Goal: Communication & Community: Answer question/provide support

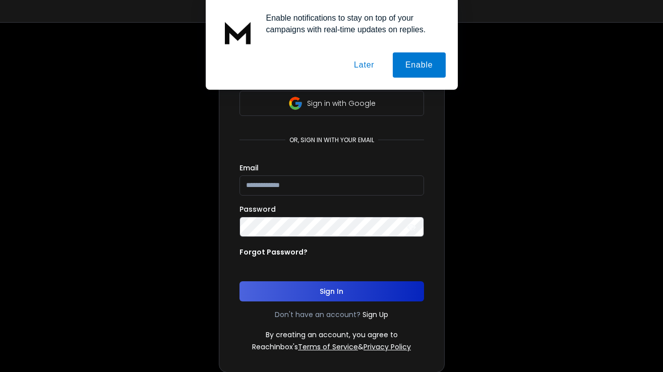
click at [323, 174] on div "Email" at bounding box center [332, 179] width 185 height 31
click at [324, 184] on input "email" at bounding box center [332, 185] width 185 height 20
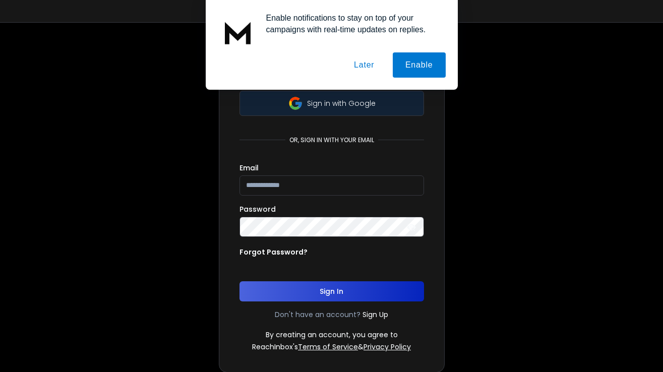
paste input "**********"
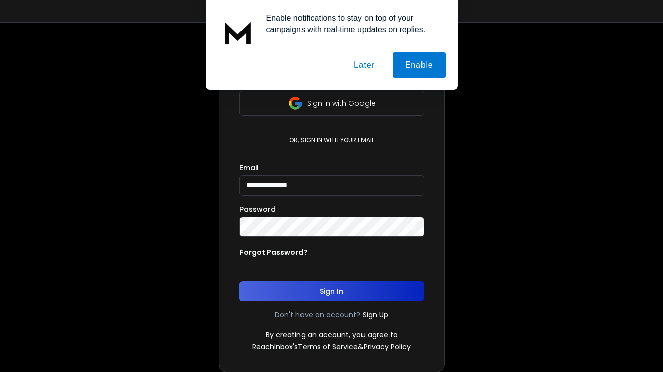
type input "**********"
click at [358, 62] on button "Later" at bounding box center [363, 64] width 45 height 25
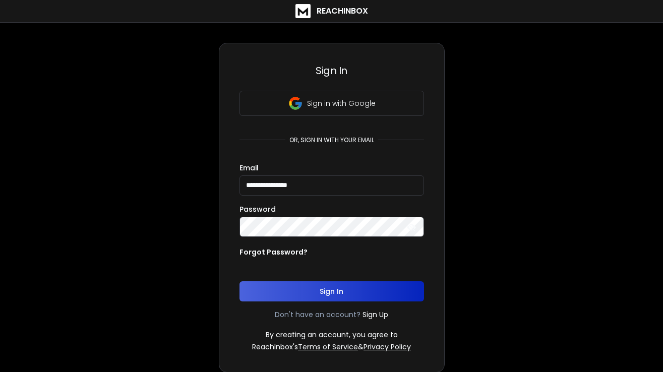
click at [328, 293] on button "Sign In" at bounding box center [332, 291] width 185 height 20
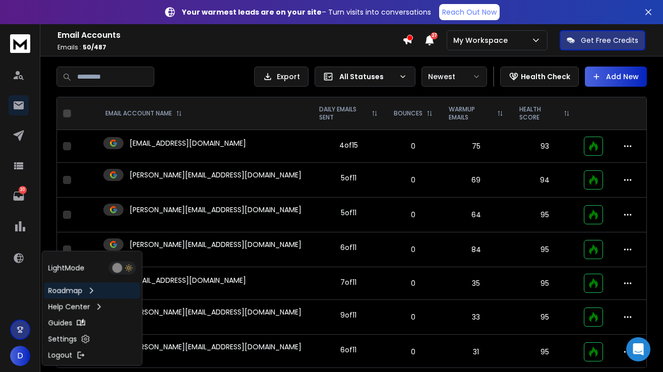
click at [123, 270] on button "button" at bounding box center [122, 268] width 27 height 13
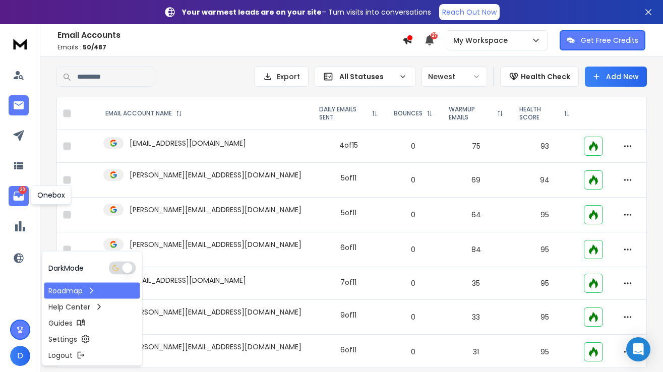
click at [20, 200] on icon at bounding box center [19, 196] width 12 height 12
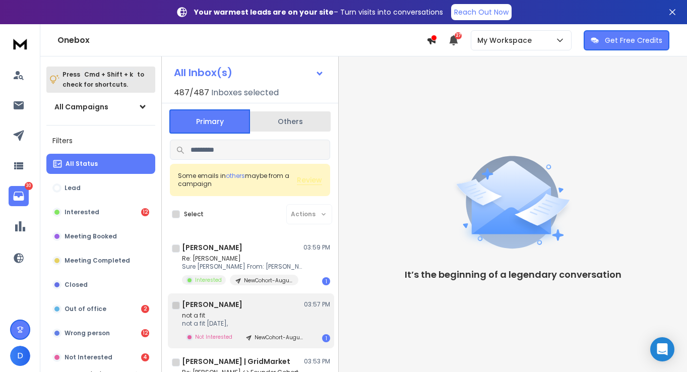
click at [290, 301] on div "[PERSON_NAME] 03:57 PM" at bounding box center [256, 305] width 148 height 10
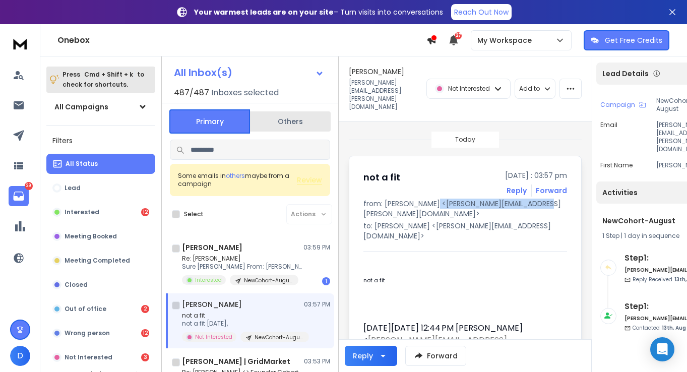
drag, startPoint x: 433, startPoint y: 178, endPoint x: 545, endPoint y: 180, distance: 111.5
click at [545, 199] on p "from: [PERSON_NAME] <[PERSON_NAME][EMAIL_ADDRESS][PERSON_NAME][DOMAIN_NAME]>" at bounding box center [466, 209] width 204 height 20
copy p "[PERSON_NAME][EMAIL_ADDRESS][PERSON_NAME][DOMAIN_NAME]"
click at [582, 84] on button "button" at bounding box center [571, 89] width 22 height 20
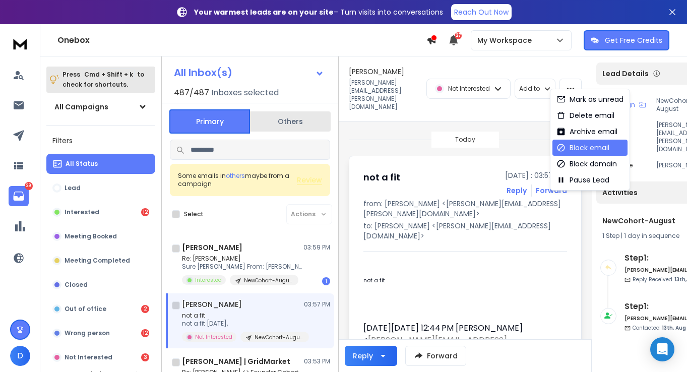
drag, startPoint x: 581, startPoint y: 149, endPoint x: 570, endPoint y: 149, distance: 11.1
click at [581, 149] on div "Block email" at bounding box center [583, 148] width 53 height 10
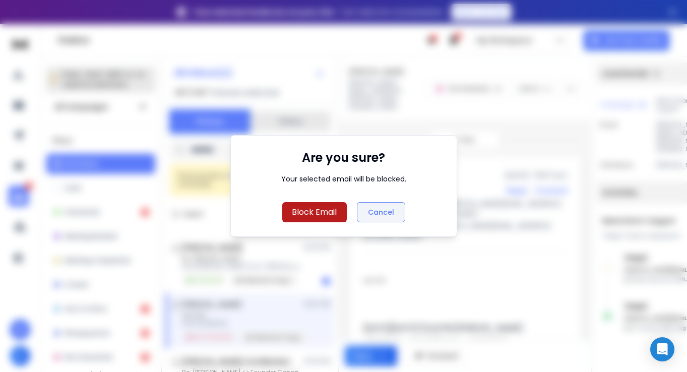
click at [310, 203] on div "Are you sure? Your selected email will be blocked. Block Email Cancel" at bounding box center [344, 186] width 198 height 73
click at [319, 207] on button "Block Email" at bounding box center [314, 212] width 65 height 20
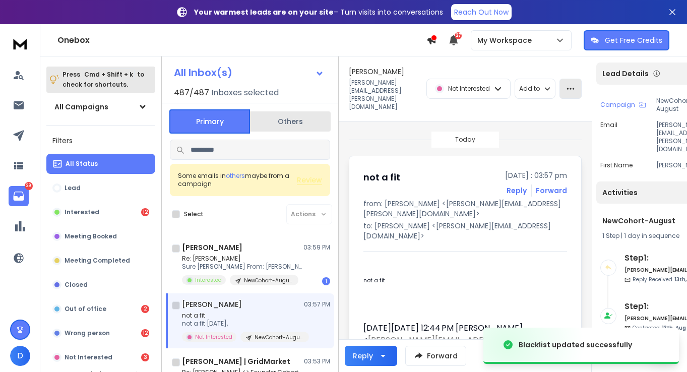
click at [575, 84] on icon "button" at bounding box center [570, 88] width 9 height 9
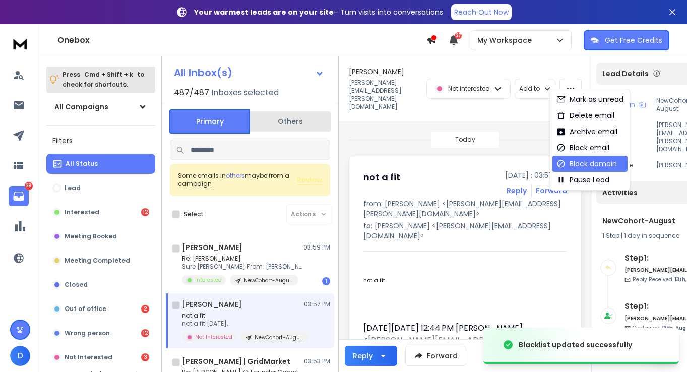
click at [614, 158] on div "Block domain" at bounding box center [590, 164] width 75 height 16
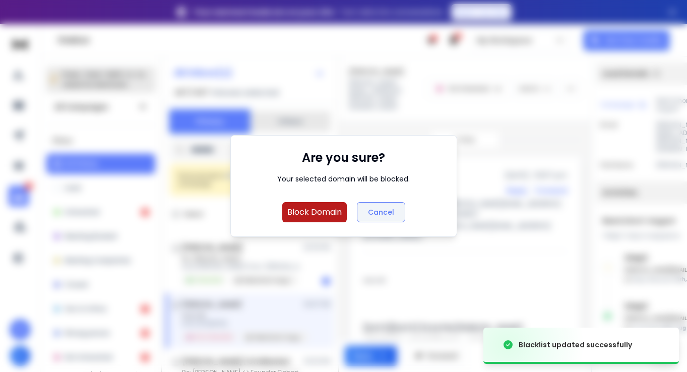
click at [309, 209] on button "Block Domain" at bounding box center [314, 212] width 65 height 20
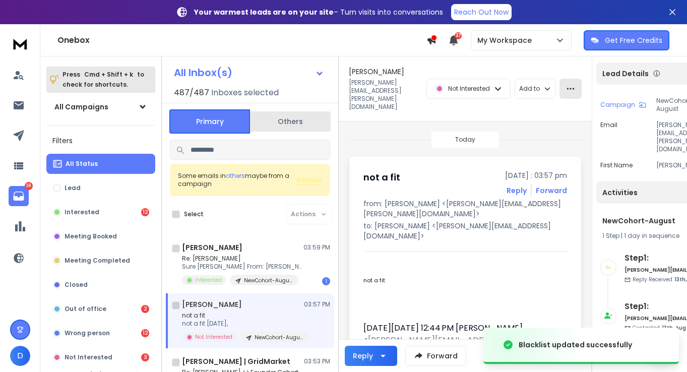
click at [582, 84] on button "button" at bounding box center [571, 89] width 22 height 20
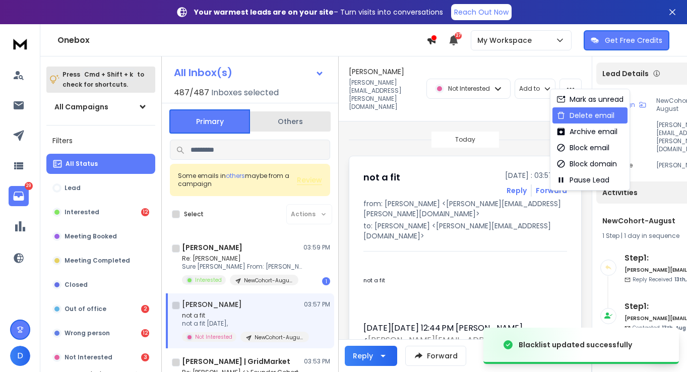
click at [594, 113] on div "Delete email" at bounding box center [586, 115] width 58 height 10
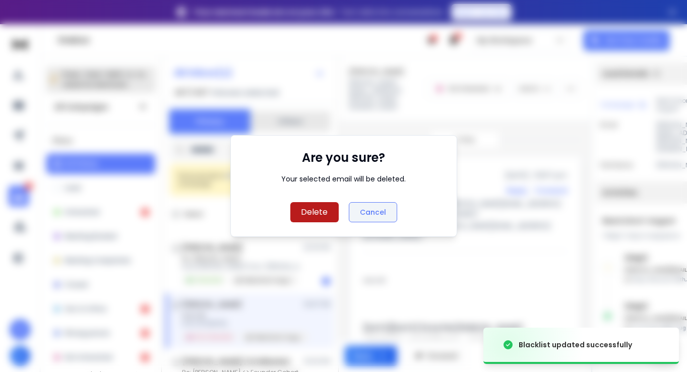
click at [322, 211] on button "Delete" at bounding box center [314, 212] width 48 height 20
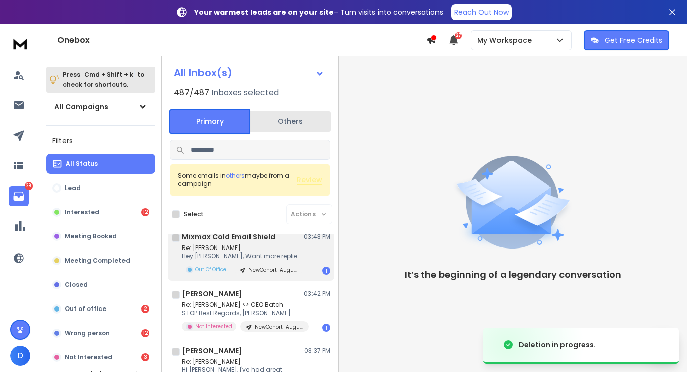
scroll to position [267, 0]
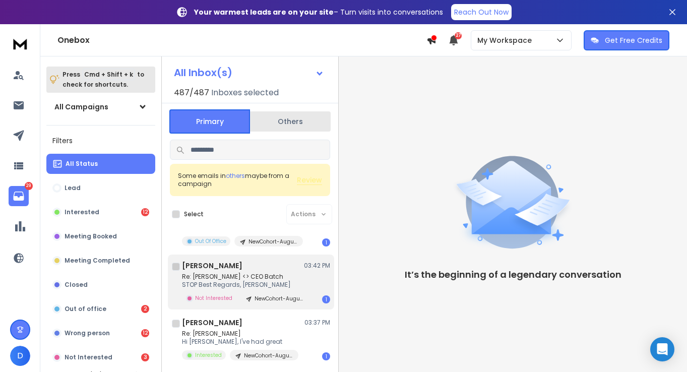
click at [278, 289] on p "STOP Best Regards, [PERSON_NAME]" at bounding box center [242, 285] width 121 height 8
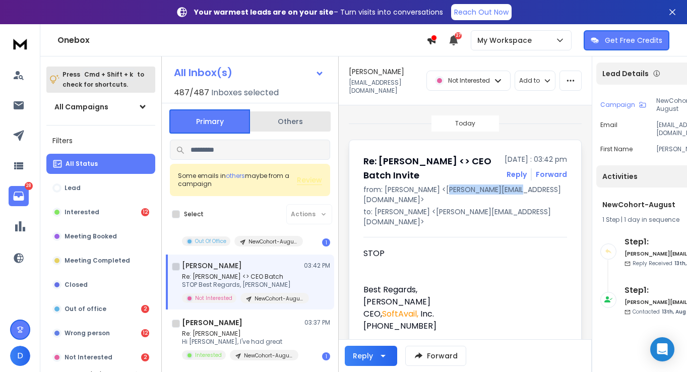
drag, startPoint x: 443, startPoint y: 180, endPoint x: 512, endPoint y: 184, distance: 69.7
click at [512, 185] on p "from: [PERSON_NAME] <[PERSON_NAME][EMAIL_ADDRESS][DOMAIN_NAME]>" at bounding box center [466, 195] width 204 height 20
copy p "[EMAIL_ADDRESS][DOMAIN_NAME]"
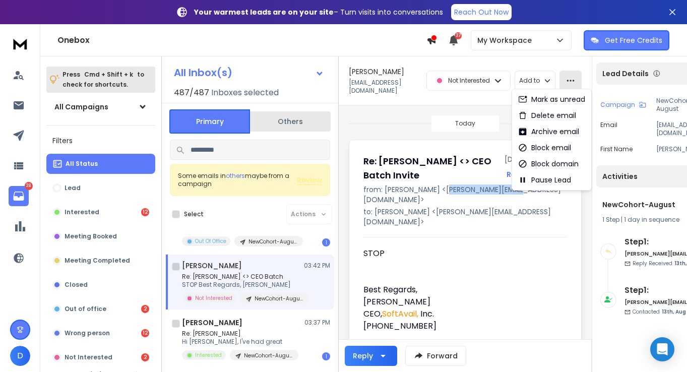
click at [575, 76] on icon "button" at bounding box center [570, 80] width 9 height 9
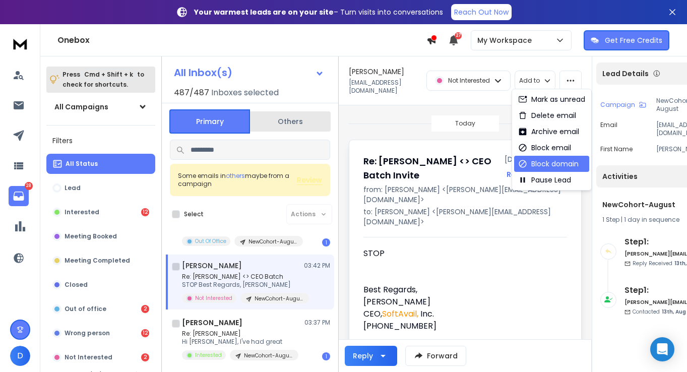
click at [564, 163] on div "Block domain" at bounding box center [548, 164] width 61 height 10
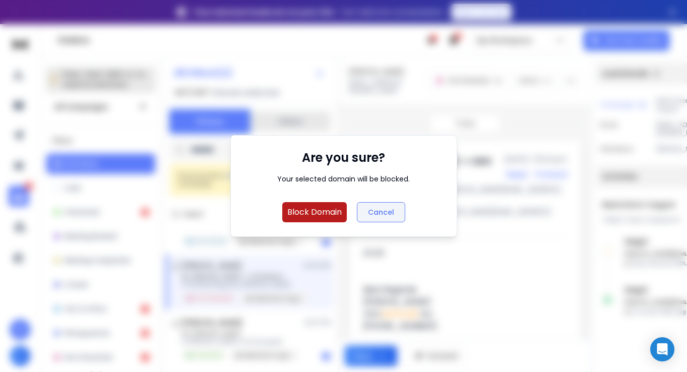
click at [307, 215] on button "Block Domain" at bounding box center [314, 212] width 65 height 20
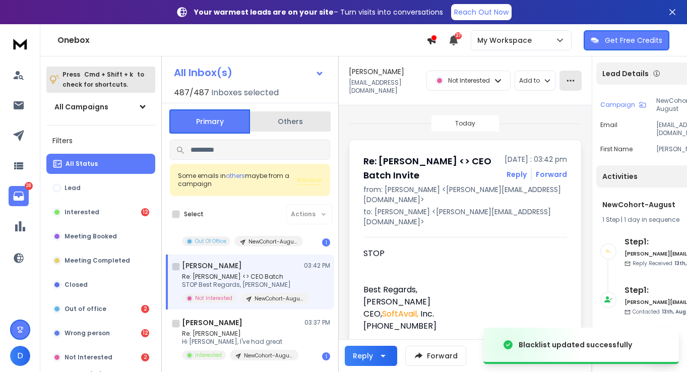
click at [575, 76] on icon "button" at bounding box center [570, 80] width 9 height 9
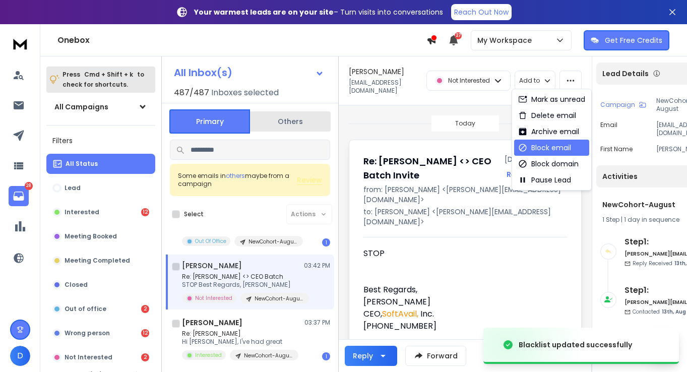
click at [555, 143] on div "Block email" at bounding box center [544, 148] width 53 height 10
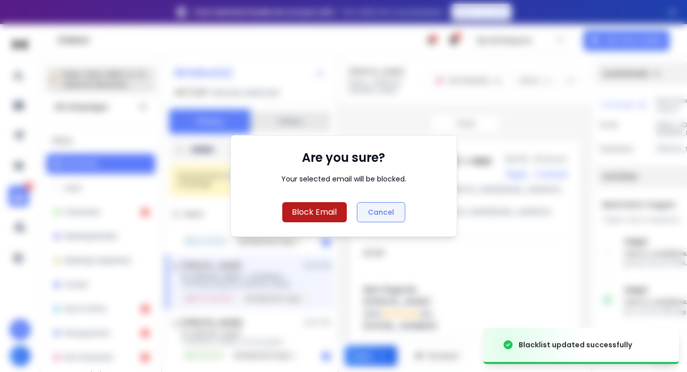
click at [326, 207] on button "Block Email" at bounding box center [314, 212] width 65 height 20
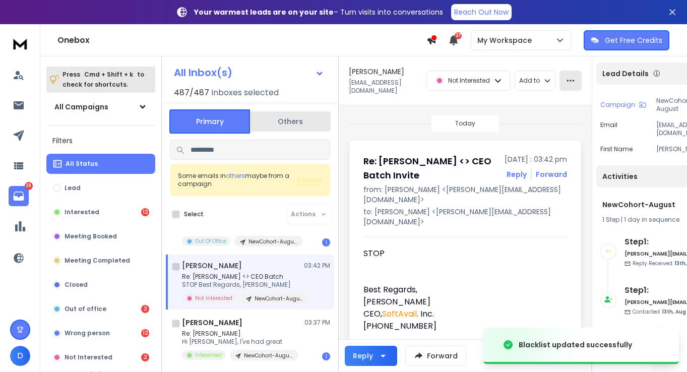
click at [575, 76] on icon "button" at bounding box center [570, 80] width 9 height 9
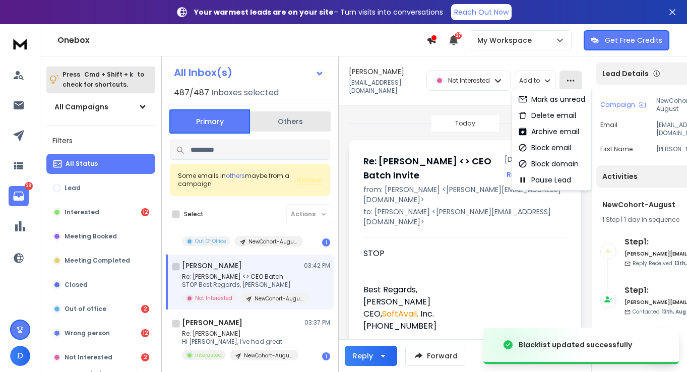
click at [562, 110] on div "Delete email" at bounding box center [547, 115] width 58 height 10
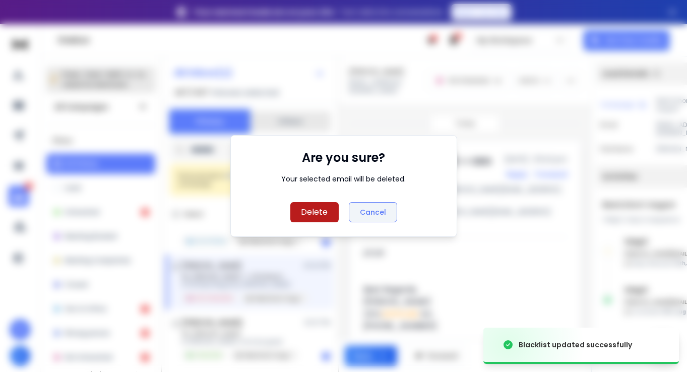
click at [326, 212] on button "Delete" at bounding box center [314, 212] width 48 height 20
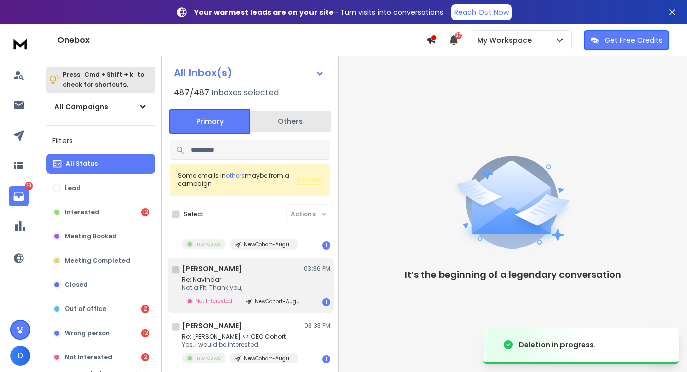
scroll to position [336, 0]
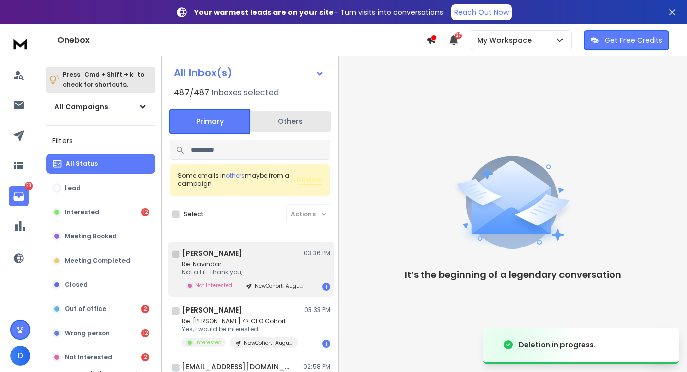
click at [257, 258] on div "[PERSON_NAME] 03:36 PM" at bounding box center [256, 253] width 148 height 10
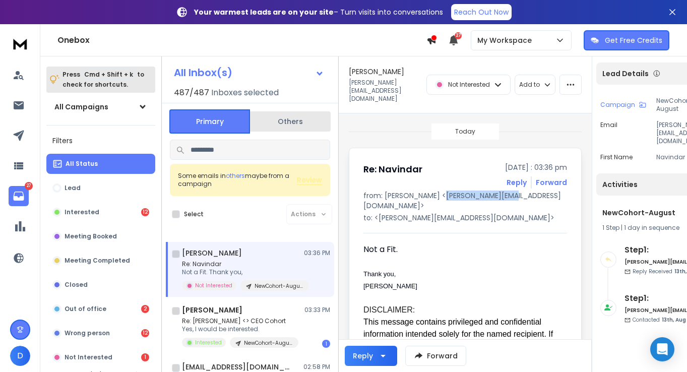
drag, startPoint x: 442, startPoint y: 177, endPoint x: 508, endPoint y: 177, distance: 66.1
click at [508, 191] on p "from: [PERSON_NAME] <[PERSON_NAME][EMAIL_ADDRESS][DOMAIN_NAME]>" at bounding box center [466, 201] width 204 height 20
copy p "[PERSON_NAME][EMAIL_ADDRESS][DOMAIN_NAME]"
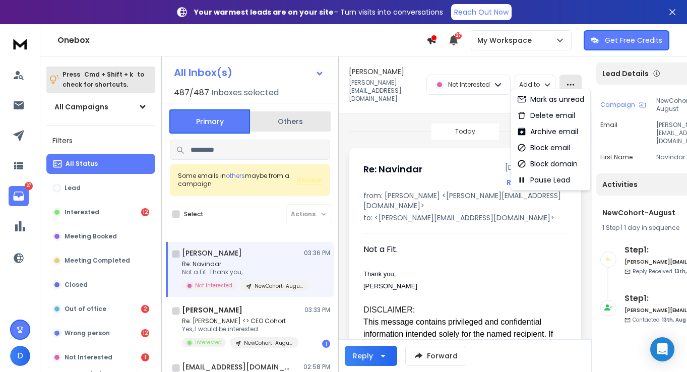
click at [575, 80] on icon "button" at bounding box center [570, 84] width 9 height 9
click at [549, 150] on div "Block email" at bounding box center [543, 148] width 53 height 10
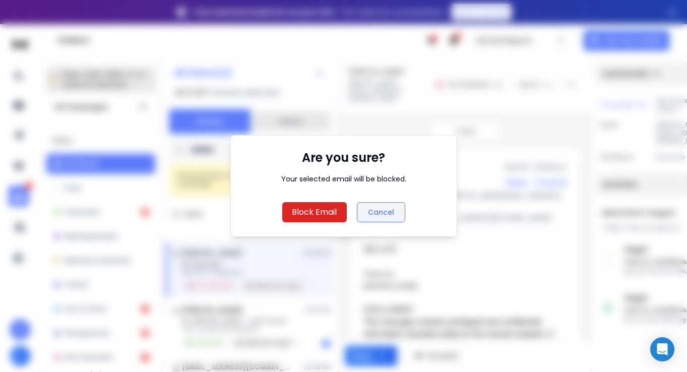
drag, startPoint x: 308, startPoint y: 212, endPoint x: 332, endPoint y: 187, distance: 34.6
click at [308, 212] on button "Block Email" at bounding box center [314, 212] width 65 height 20
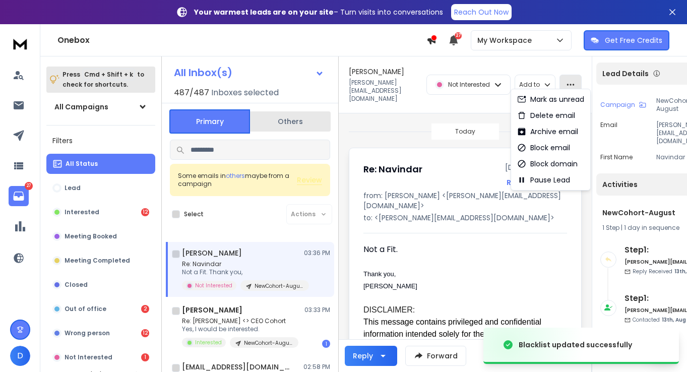
click at [575, 80] on icon "button" at bounding box center [570, 84] width 9 height 9
click at [560, 164] on div "Block domain" at bounding box center [547, 164] width 61 height 10
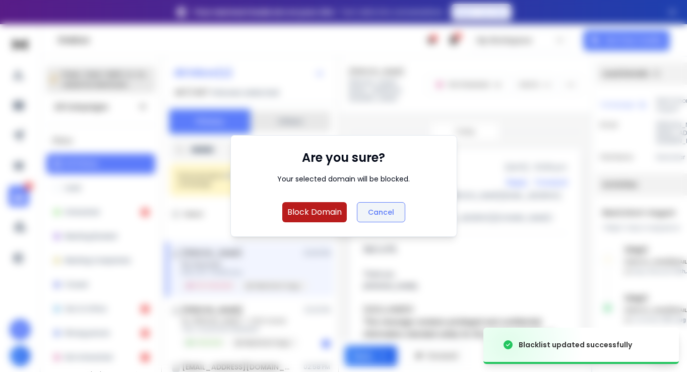
click at [314, 204] on button "Block Domain" at bounding box center [314, 212] width 65 height 20
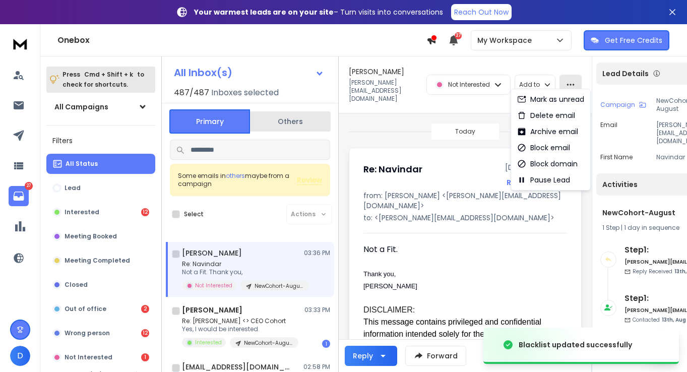
click at [575, 80] on icon "button" at bounding box center [570, 84] width 9 height 9
click at [569, 112] on div "Delete email" at bounding box center [546, 115] width 58 height 10
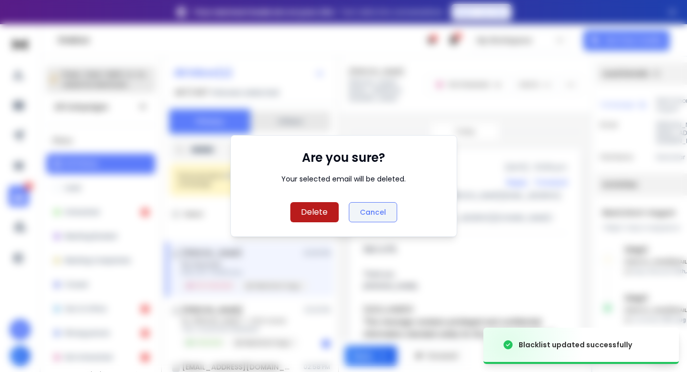
click at [317, 211] on button "Delete" at bounding box center [314, 212] width 48 height 20
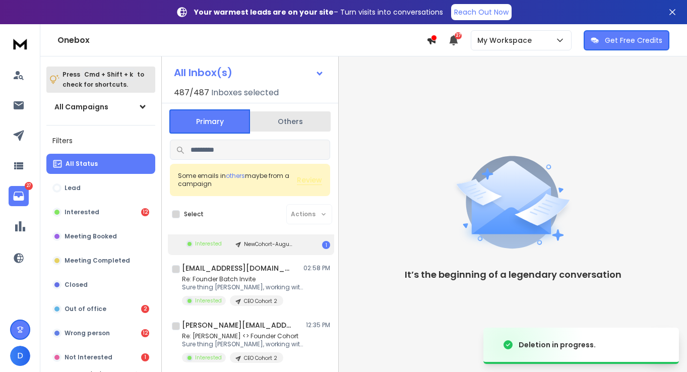
scroll to position [383, 0]
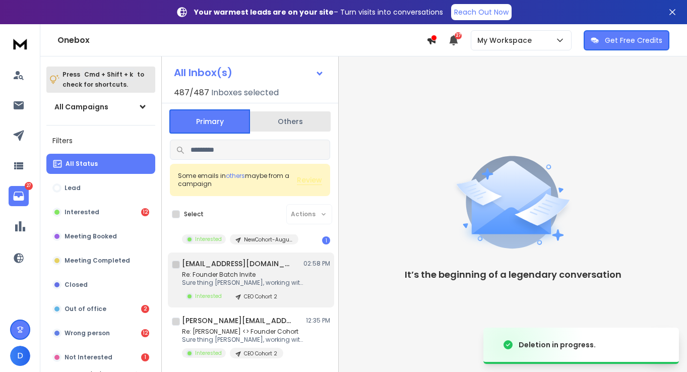
click at [275, 279] on p "Re: Founder Batch Invite" at bounding box center [242, 275] width 121 height 8
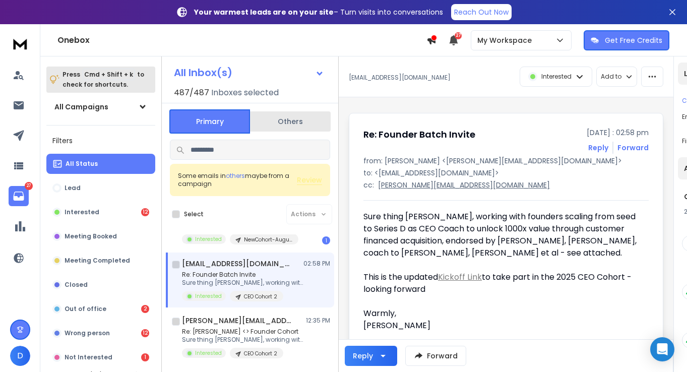
scroll to position [58, 0]
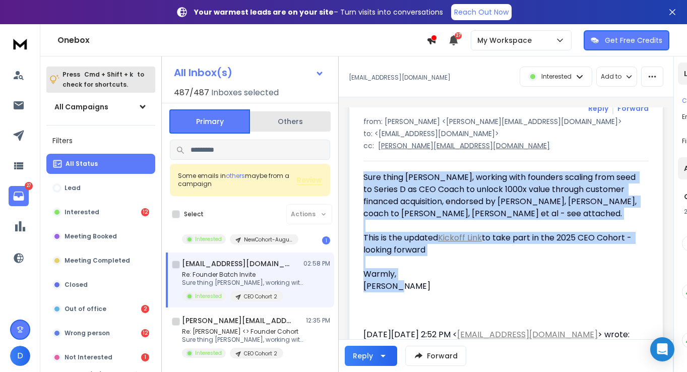
drag, startPoint x: 407, startPoint y: 273, endPoint x: 363, endPoint y: 171, distance: 110.6
copy div "Sure thing [PERSON_NAME], working with founders scaling from seed to Series D a…"
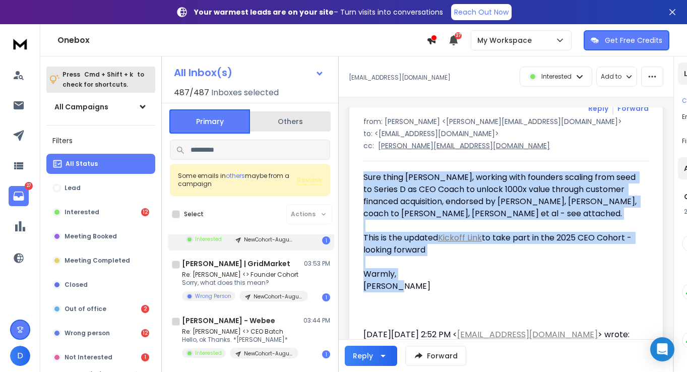
scroll to position [0, 0]
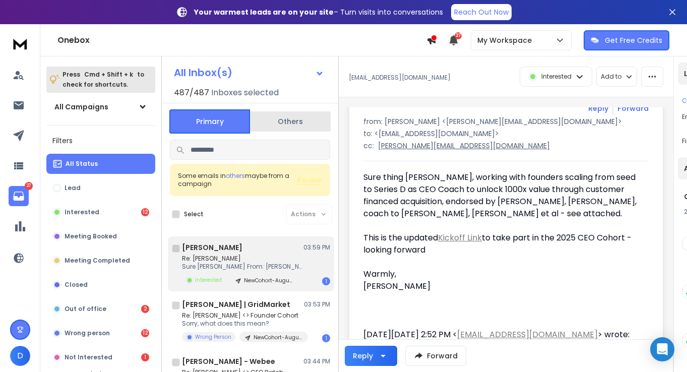
click at [284, 273] on div "Re: [PERSON_NAME] [PERSON_NAME] From: [PERSON_NAME] Interested NewCohort-August" at bounding box center [242, 270] width 121 height 31
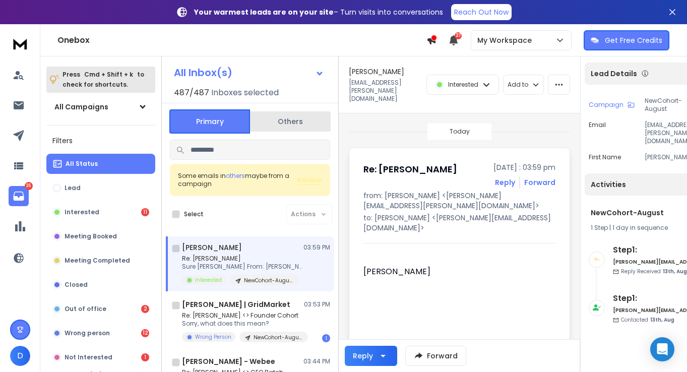
click at [361, 357] on div "Reply" at bounding box center [363, 356] width 20 height 10
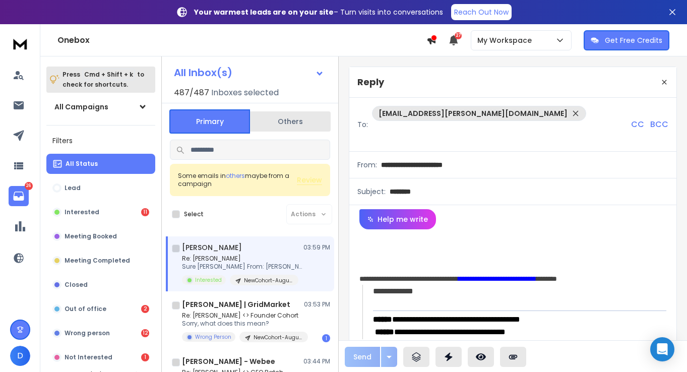
click at [362, 240] on div "**********" at bounding box center [512, 284] width 327 height 110
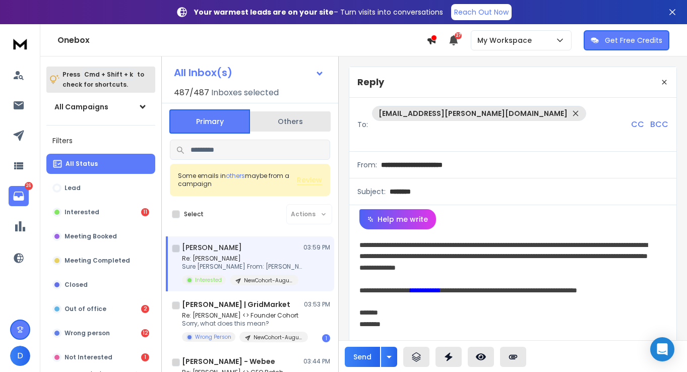
click at [405, 290] on div "**********" at bounding box center [506, 290] width 292 height 11
click at [512, 358] on icon at bounding box center [513, 357] width 9 height 5
click at [557, 281] on div at bounding box center [513, 278] width 307 height 11
click at [423, 290] on link "**********" at bounding box center [423, 290] width 30 height 7
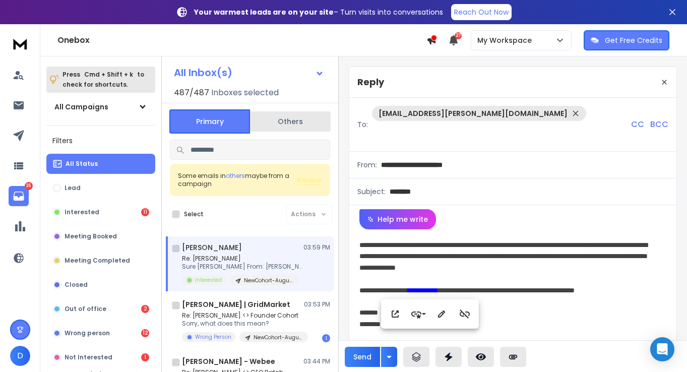
scroll to position [44, 0]
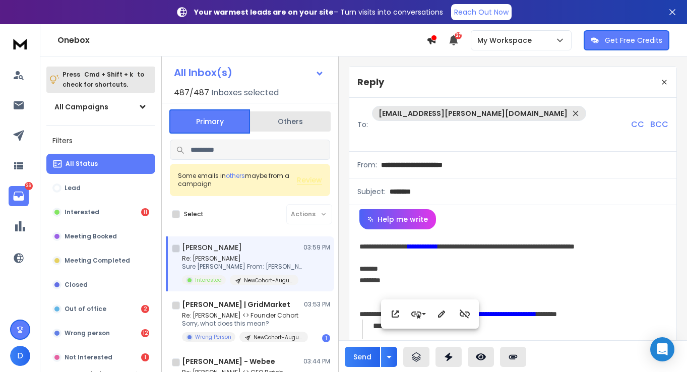
click at [397, 288] on div at bounding box center [510, 291] width 300 height 11
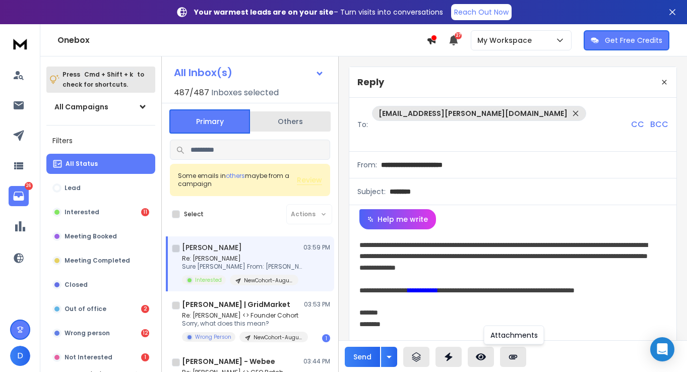
click at [515, 353] on icon at bounding box center [513, 357] width 10 height 10
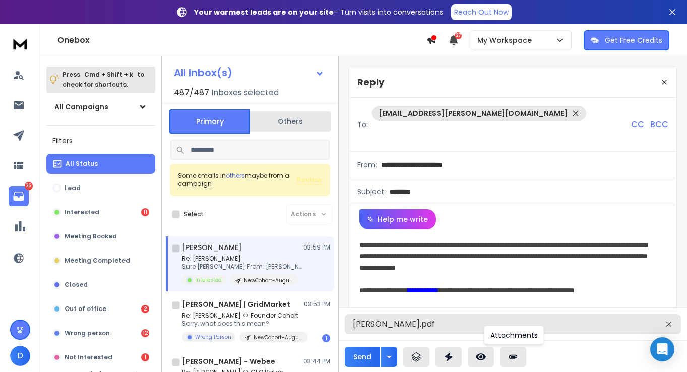
click at [404, 246] on div "**********" at bounding box center [506, 257] width 292 height 34
click at [404, 245] on div "**********" at bounding box center [506, 257] width 292 height 34
click at [631, 126] on p "CC" at bounding box center [637, 124] width 13 height 12
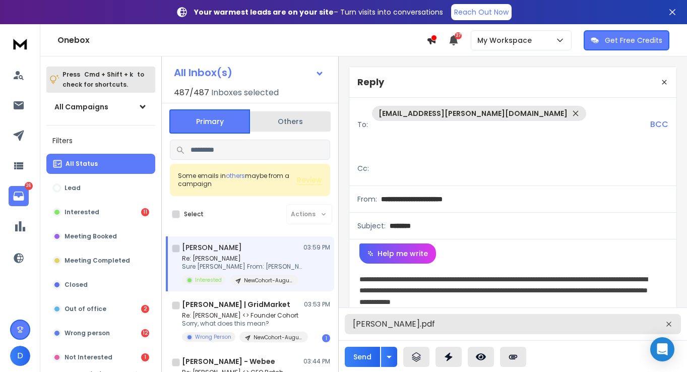
click at [477, 155] on div "Cc:" at bounding box center [512, 168] width 327 height 34
click at [433, 171] on input at bounding box center [408, 168] width 71 height 18
paste input "**********"
type input "**********"
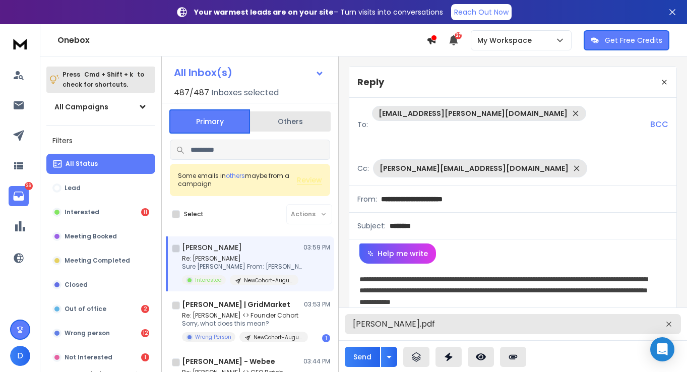
click at [541, 286] on div "**********" at bounding box center [509, 319] width 320 height 110
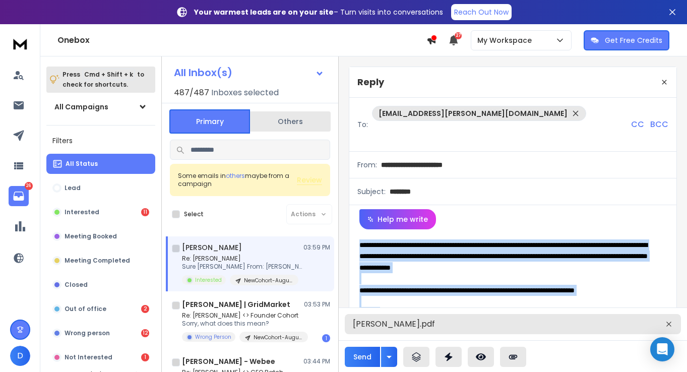
drag, startPoint x: 417, startPoint y: 263, endPoint x: 335, endPoint y: 199, distance: 103.8
click at [349, 229] on div "**********" at bounding box center [509, 284] width 320 height 110
copy div "**********"
click at [460, 263] on div "**********" at bounding box center [506, 257] width 292 height 34
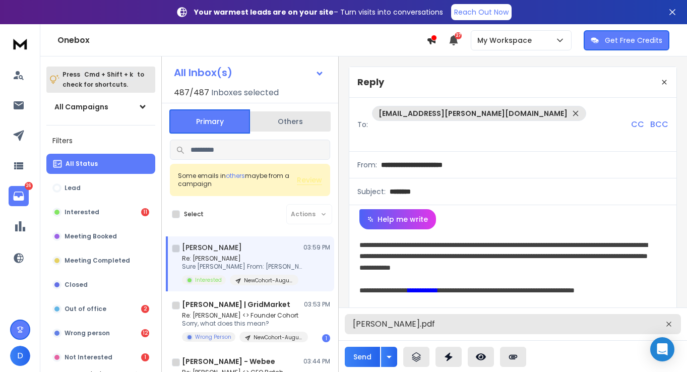
click at [362, 362] on button "Send" at bounding box center [362, 357] width 35 height 20
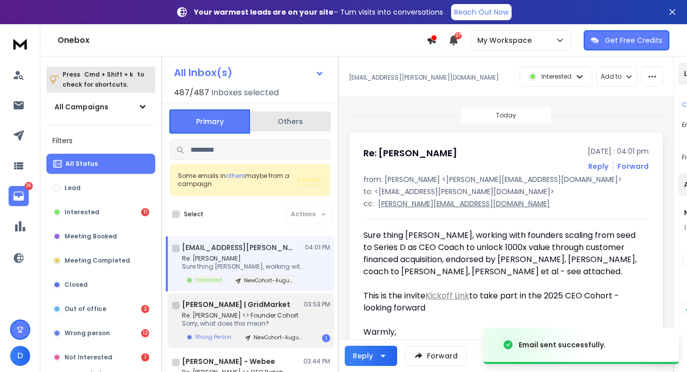
click at [294, 306] on div "[PERSON_NAME] | GridMarket 03:53 PM" at bounding box center [256, 305] width 148 height 10
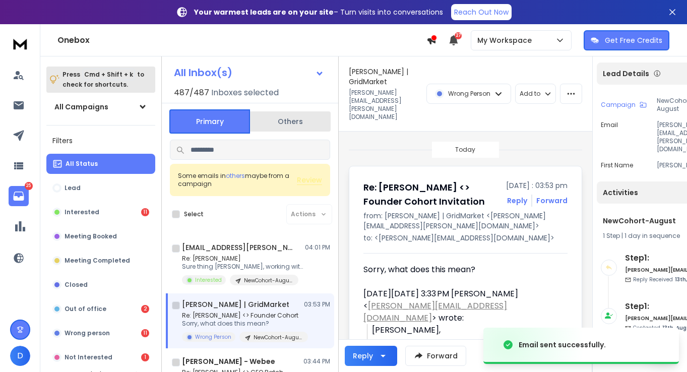
click at [368, 351] on div "Reply" at bounding box center [363, 356] width 20 height 10
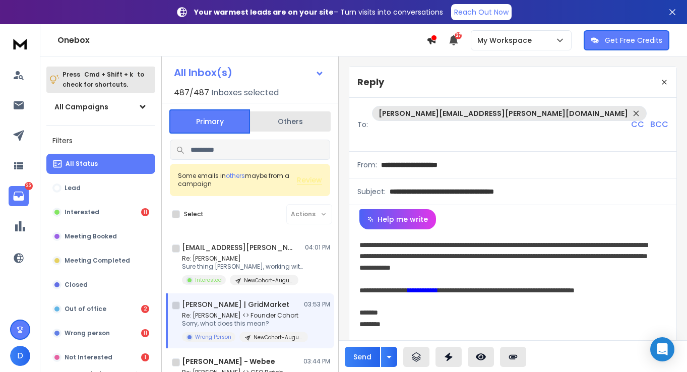
click at [406, 248] on div "**********" at bounding box center [506, 257] width 292 height 34
click at [515, 356] on icon at bounding box center [513, 357] width 9 height 5
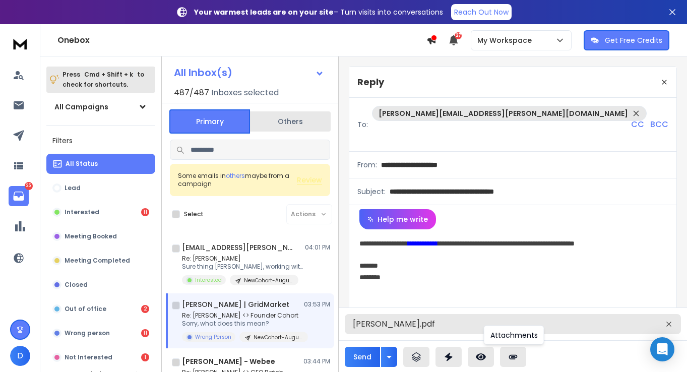
scroll to position [51, 0]
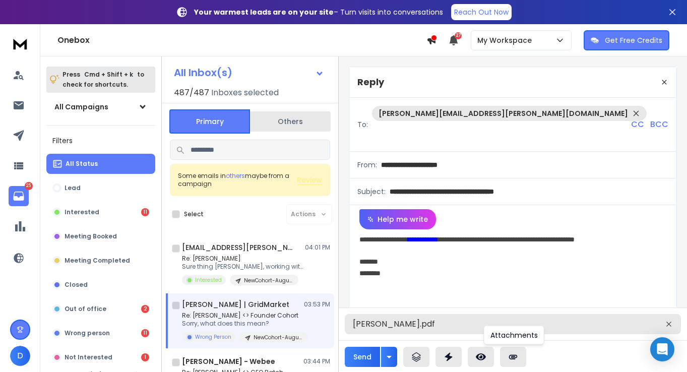
click at [387, 290] on div at bounding box center [510, 284] width 300 height 11
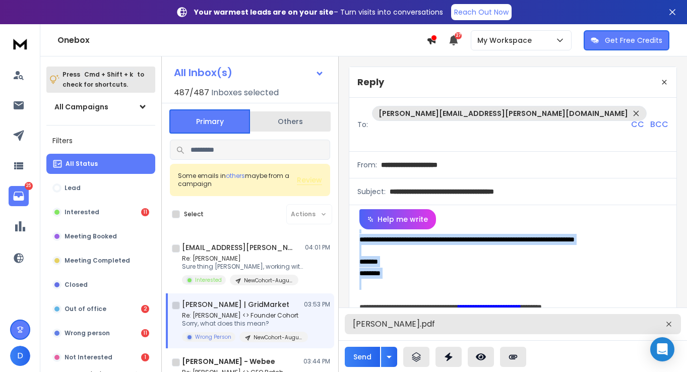
scroll to position [0, 0]
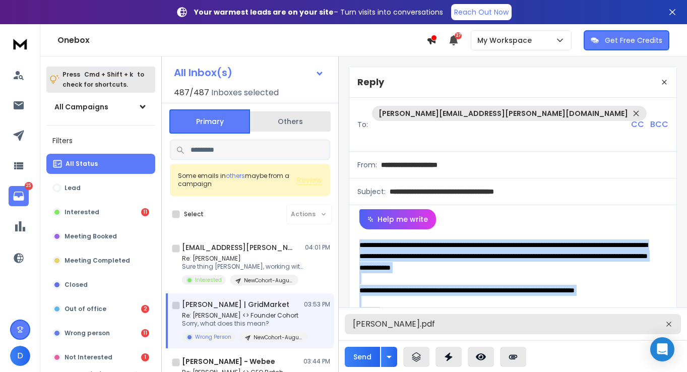
drag, startPoint x: 385, startPoint y: 259, endPoint x: 341, endPoint y: 189, distance: 82.3
click at [349, 229] on div "**********" at bounding box center [509, 284] width 320 height 110
copy div "**********"
click at [441, 259] on div "**********" at bounding box center [506, 257] width 292 height 34
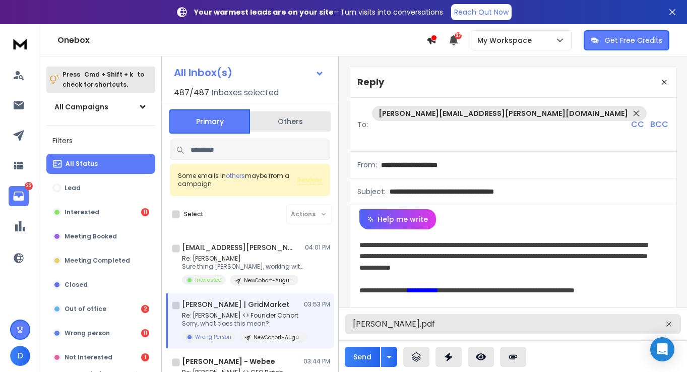
click at [368, 357] on button "Send" at bounding box center [362, 357] width 35 height 20
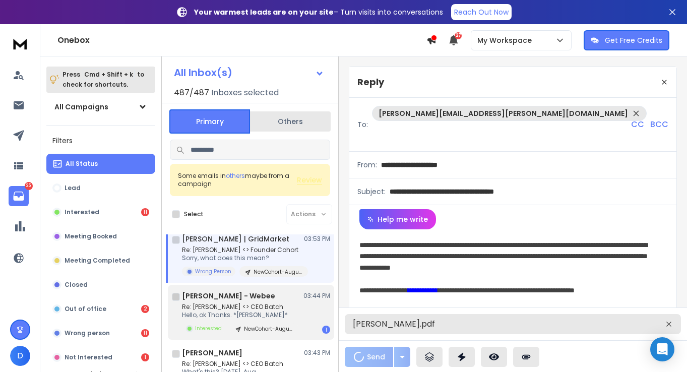
scroll to position [81, 0]
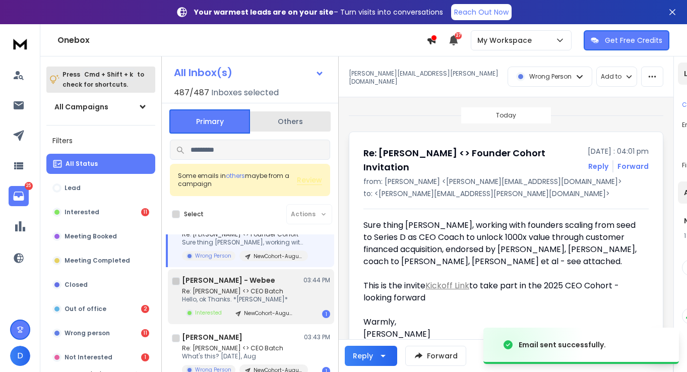
click at [280, 288] on p "Re: [PERSON_NAME] <> CEO Batch" at bounding box center [240, 291] width 116 height 8
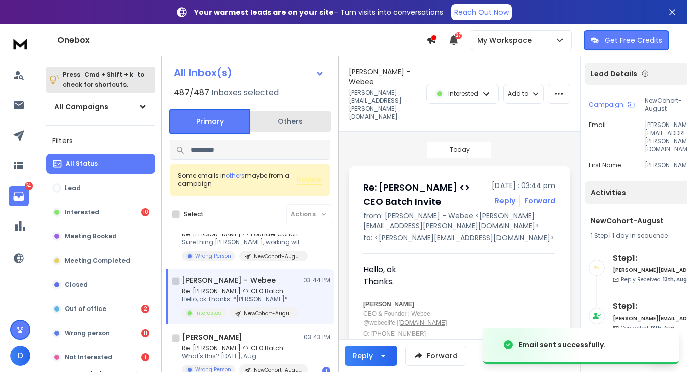
click at [359, 353] on div "Reply" at bounding box center [363, 356] width 20 height 10
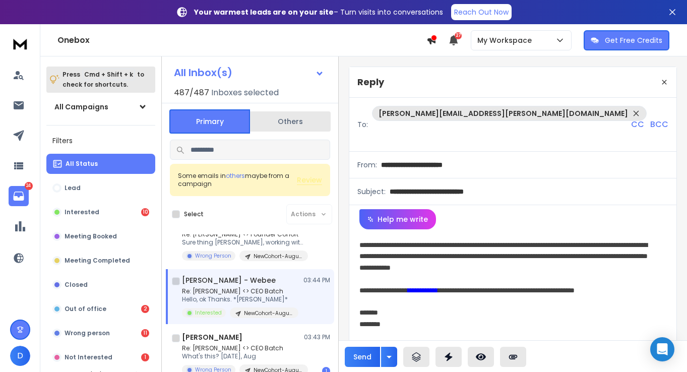
click at [403, 240] on div "**********" at bounding box center [506, 257] width 292 height 34
click at [511, 358] on icon at bounding box center [513, 357] width 10 height 10
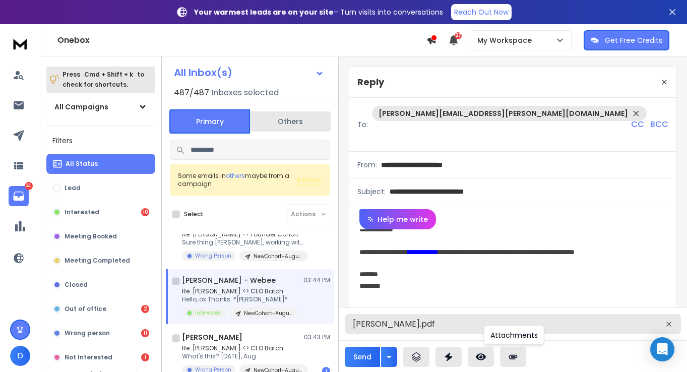
scroll to position [44, 0]
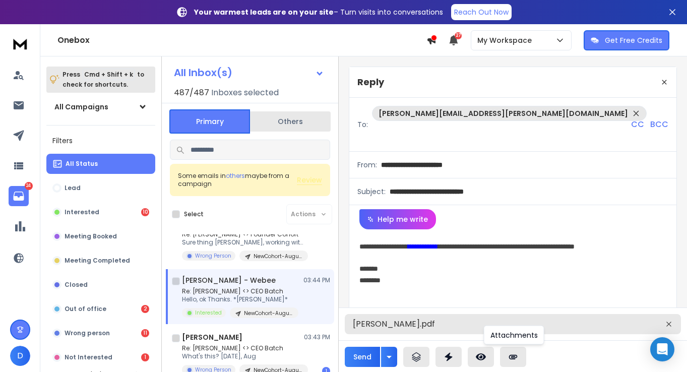
click at [368, 297] on div at bounding box center [510, 302] width 300 height 11
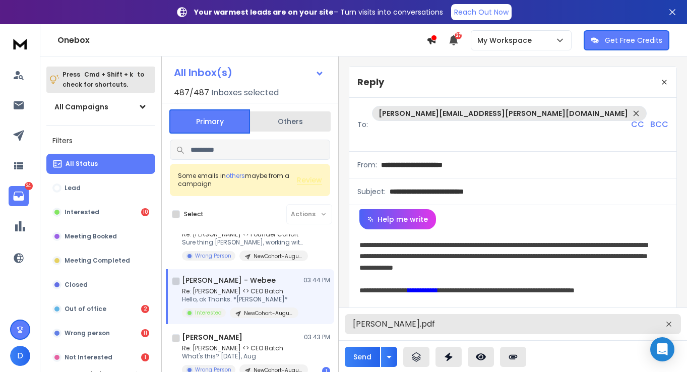
click at [360, 355] on button "Send" at bounding box center [362, 357] width 35 height 20
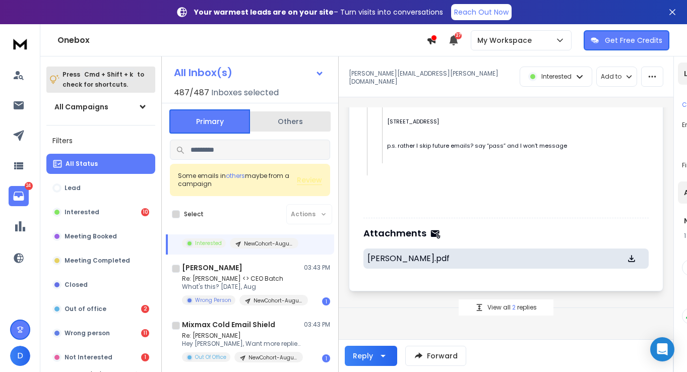
scroll to position [31, 0]
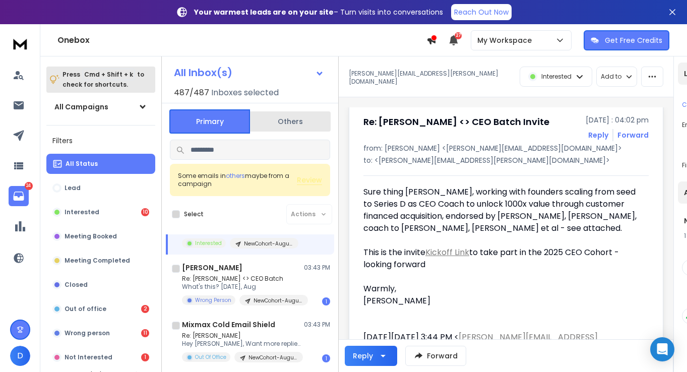
click at [455, 247] on link "Kickoff Link" at bounding box center [448, 253] width 44 height 12
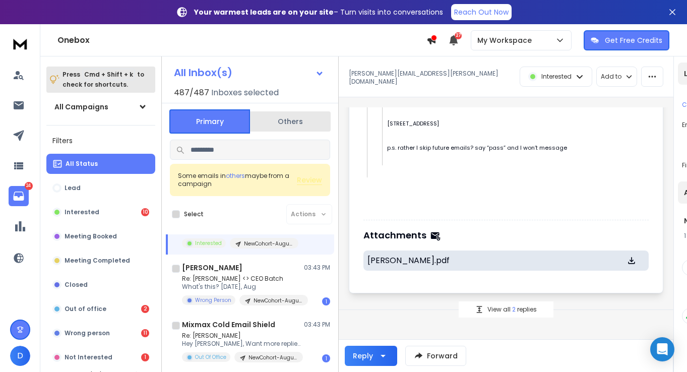
scroll to position [542, 0]
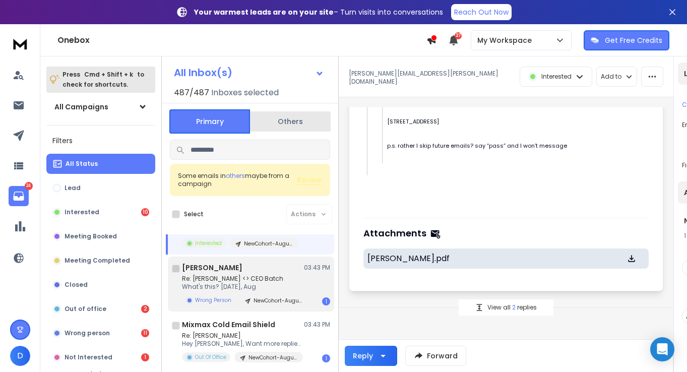
click at [281, 266] on div "[PERSON_NAME] 03:43 PM Re: [PERSON_NAME] <> CEO Batch What's this? [DATE], Aug …" at bounding box center [256, 284] width 148 height 43
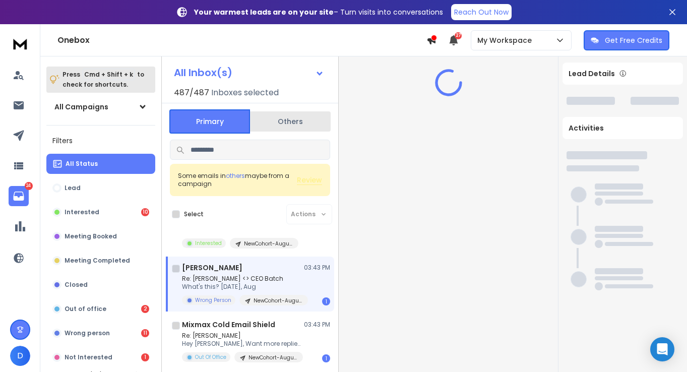
scroll to position [0, 0]
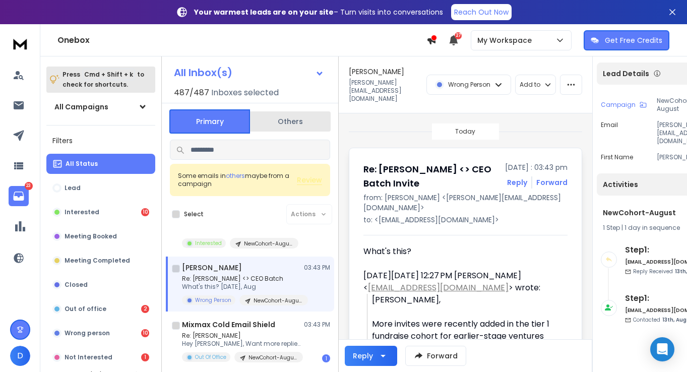
click at [367, 349] on button "Reply" at bounding box center [371, 356] width 52 height 20
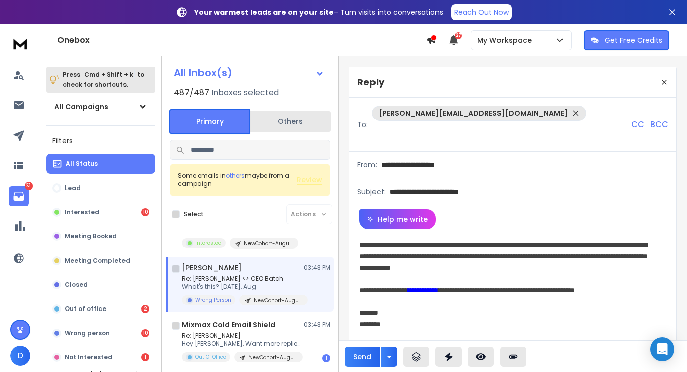
click at [399, 240] on div "**********" at bounding box center [506, 257] width 292 height 34
click at [508, 356] on button at bounding box center [513, 357] width 26 height 20
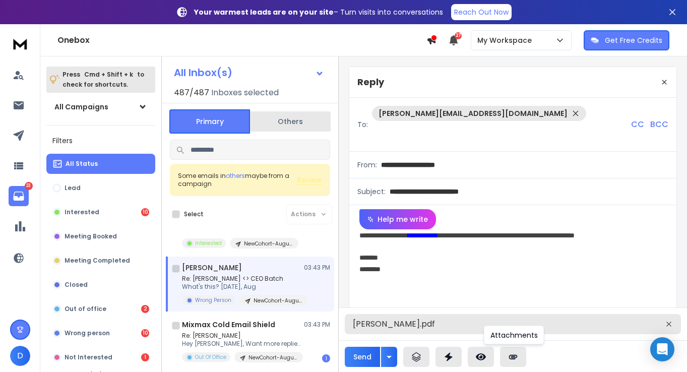
scroll to position [58, 0]
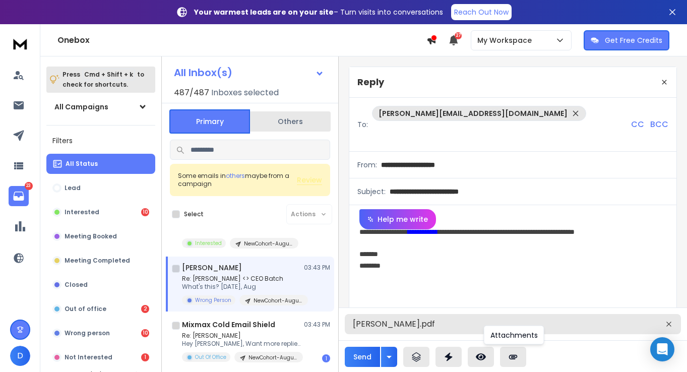
click at [388, 271] on div at bounding box center [510, 276] width 300 height 11
click at [380, 283] on div at bounding box center [510, 288] width 300 height 11
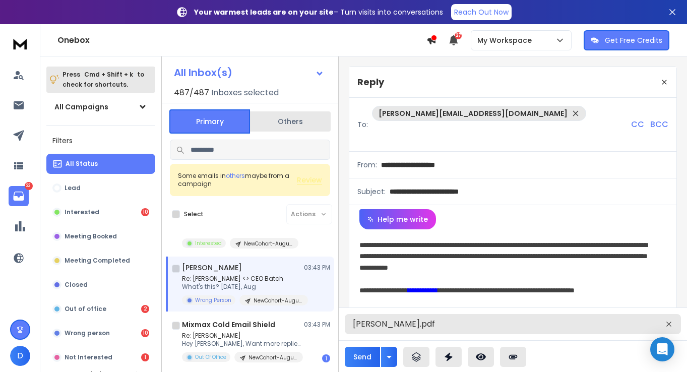
click at [360, 352] on button "Send" at bounding box center [362, 357] width 35 height 20
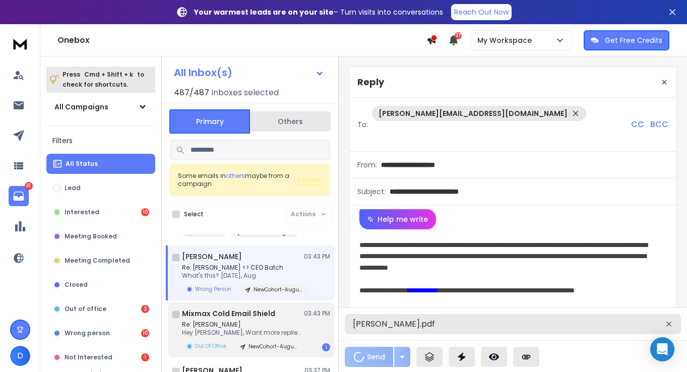
scroll to position [174, 0]
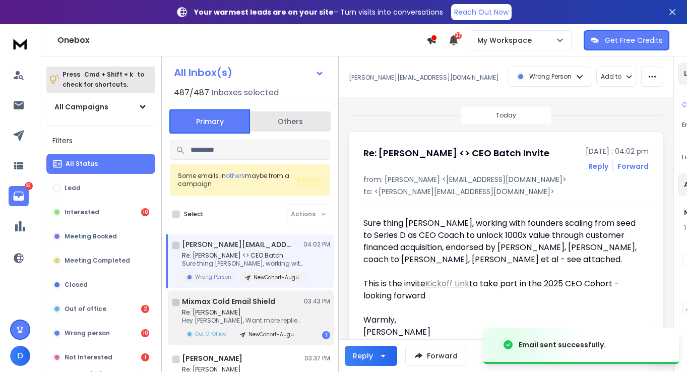
click at [288, 307] on div "Mixmax Cold Email Shield 03:43 PM Re: [PERSON_NAME] Hey [PERSON_NAME], Want mor…" at bounding box center [256, 317] width 148 height 43
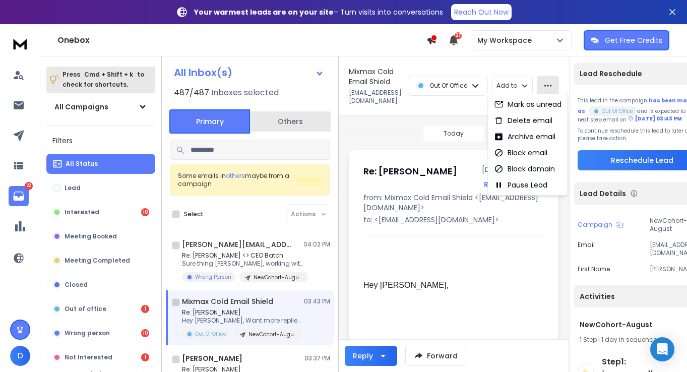
click at [559, 82] on button "button" at bounding box center [548, 86] width 22 height 20
click at [557, 152] on div "Block email" at bounding box center [528, 153] width 75 height 16
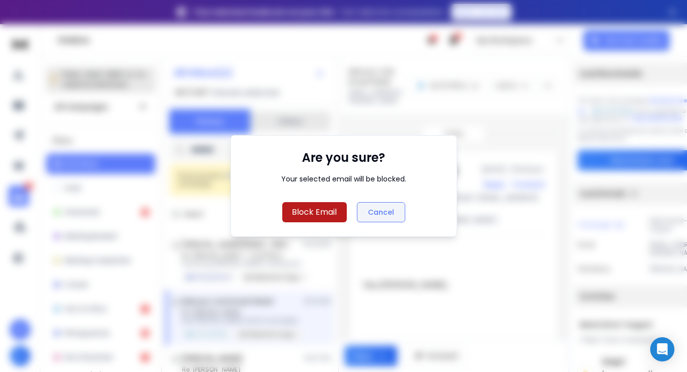
drag, startPoint x: 287, startPoint y: 216, endPoint x: 292, endPoint y: 215, distance: 5.6
click at [287, 216] on button "Block Email" at bounding box center [314, 212] width 65 height 20
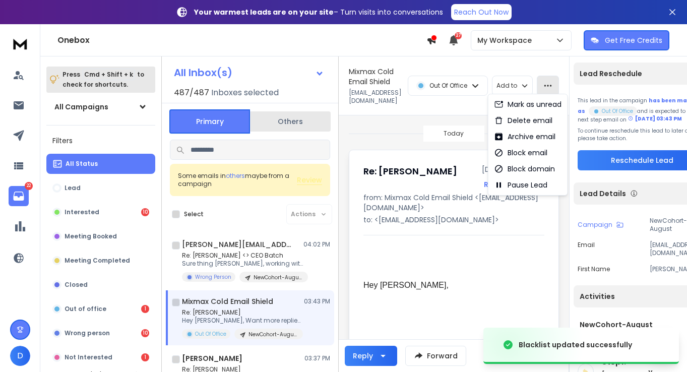
click at [553, 81] on icon "button" at bounding box center [548, 85] width 9 height 9
click at [547, 121] on div "Delete email" at bounding box center [524, 120] width 58 height 10
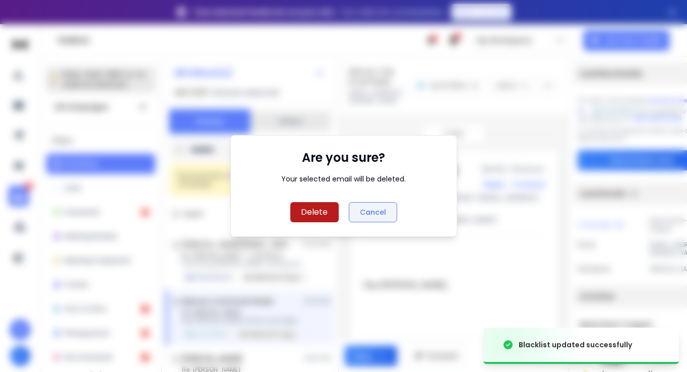
click at [315, 219] on button "Delete" at bounding box center [314, 212] width 48 height 20
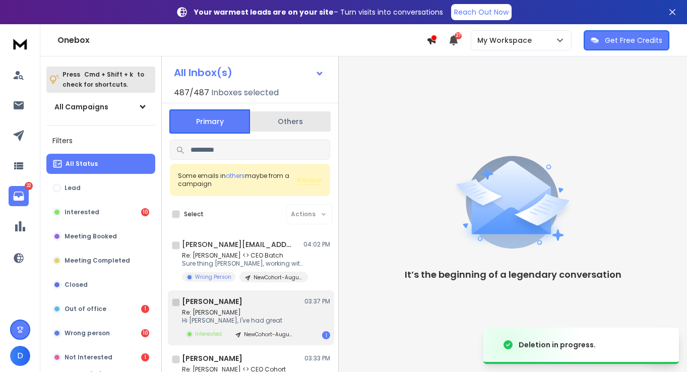
click at [285, 302] on div "[PERSON_NAME] 03:37 PM" at bounding box center [256, 301] width 148 height 10
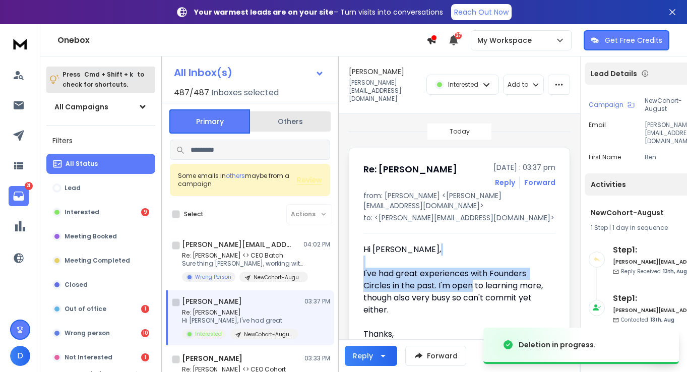
drag, startPoint x: 473, startPoint y: 241, endPoint x: 474, endPoint y: 257, distance: 15.7
click at [474, 257] on div "Hi [PERSON_NAME], I've had great experiences with Founders Circles in the past.…" at bounding box center [456, 286] width 184 height 85
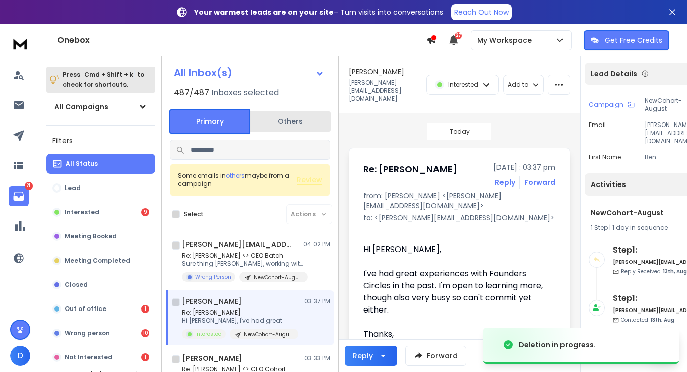
click at [403, 284] on div "Hi [PERSON_NAME], I've had great experiences with Founders Circles in the past.…" at bounding box center [456, 286] width 184 height 85
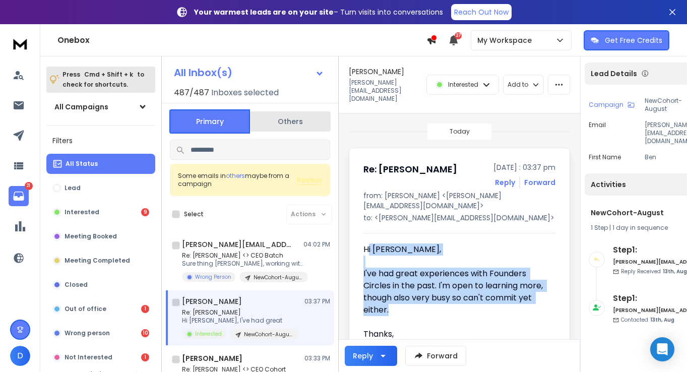
drag, startPoint x: 396, startPoint y: 285, endPoint x: 369, endPoint y: 222, distance: 69.3
click at [369, 244] on div "Hi [PERSON_NAME], I've had great experiences with Founders Circles in the past.…" at bounding box center [456, 286] width 184 height 85
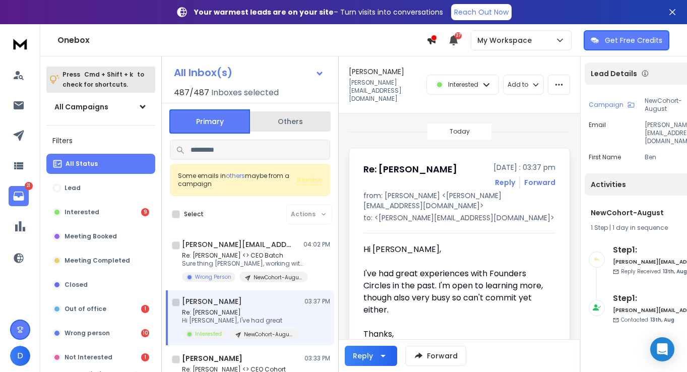
click at [369, 244] on div "Hi [PERSON_NAME]," at bounding box center [456, 256] width 184 height 24
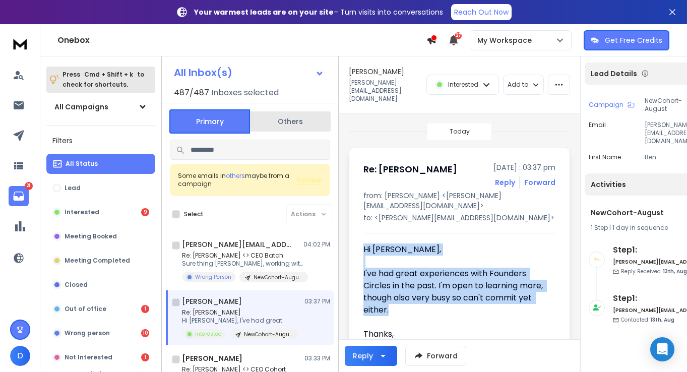
drag, startPoint x: 365, startPoint y: 222, endPoint x: 408, endPoint y: 284, distance: 75.4
click at [408, 284] on div "Hi [PERSON_NAME], I've had great experiences with Founders Circles in the past.…" at bounding box center [456, 286] width 184 height 85
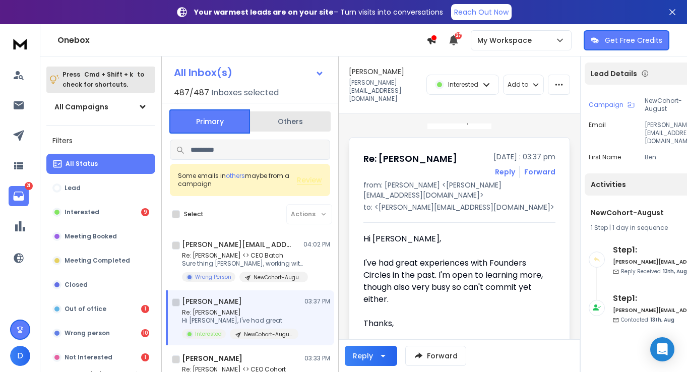
scroll to position [0, 0]
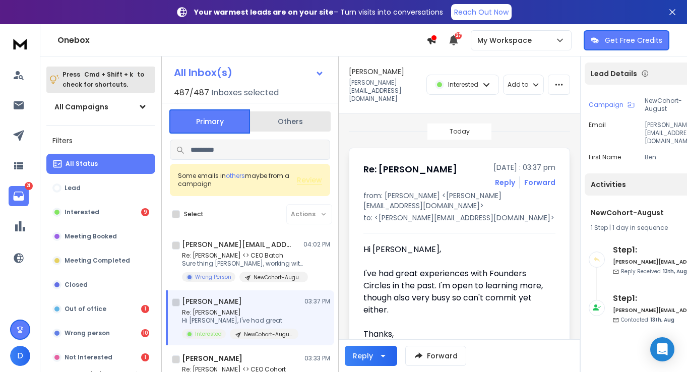
click at [363, 344] on div "Reply Forward" at bounding box center [460, 355] width 242 height 33
drag, startPoint x: 363, startPoint y: 362, endPoint x: 371, endPoint y: 323, distance: 39.2
click at [363, 362] on button "Reply" at bounding box center [371, 356] width 52 height 20
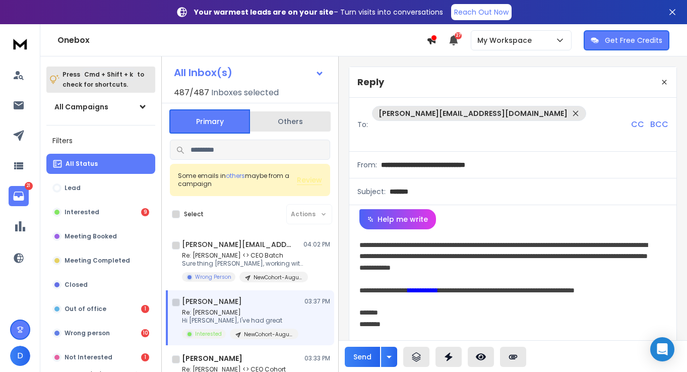
click at [398, 240] on div "**********" at bounding box center [506, 257] width 292 height 34
click at [511, 354] on icon at bounding box center [513, 357] width 10 height 10
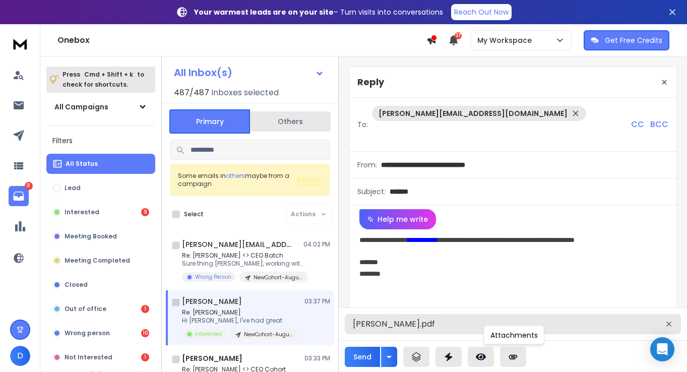
scroll to position [51, 0]
click at [376, 302] on div at bounding box center [510, 307] width 300 height 11
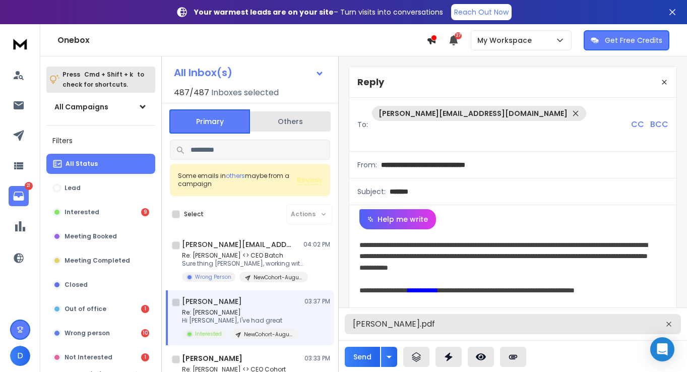
click at [367, 356] on button "Send" at bounding box center [362, 357] width 35 height 20
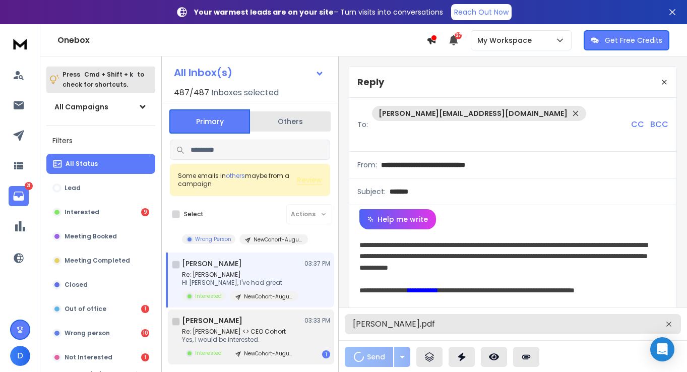
scroll to position [220, 0]
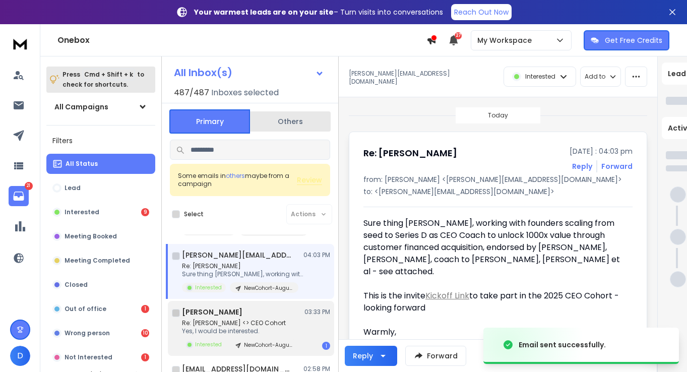
click at [308, 315] on p "03:33 PM" at bounding box center [318, 312] width 26 height 8
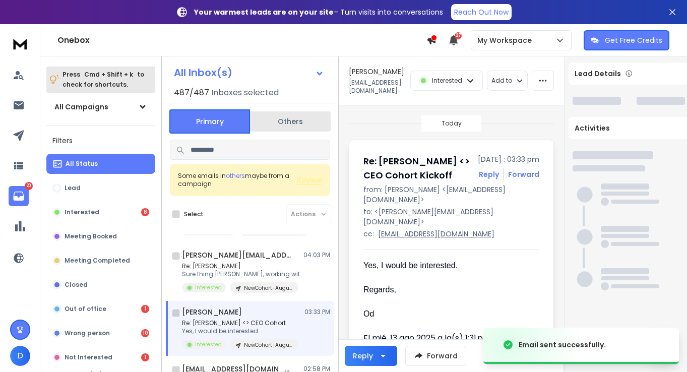
click at [369, 355] on div "Reply" at bounding box center [363, 356] width 20 height 10
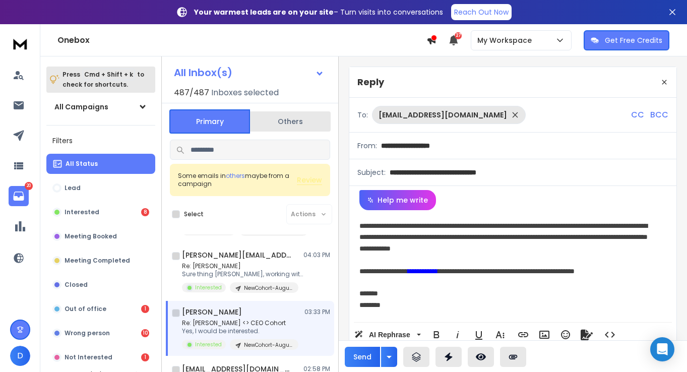
click at [404, 262] on div "**********" at bounding box center [512, 265] width 327 height 110
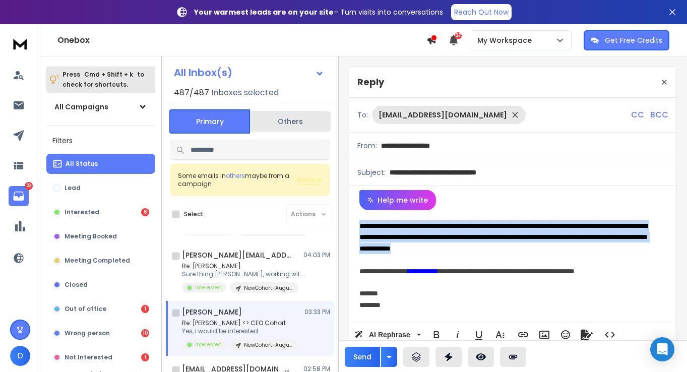
click at [404, 262] on div at bounding box center [513, 259] width 307 height 11
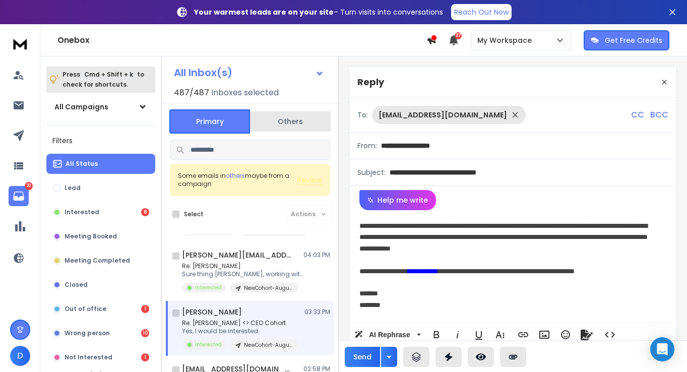
click at [398, 222] on div "**********" at bounding box center [512, 265] width 327 height 110
click at [400, 229] on div "**********" at bounding box center [506, 237] width 292 height 34
click at [517, 360] on icon at bounding box center [513, 357] width 10 height 10
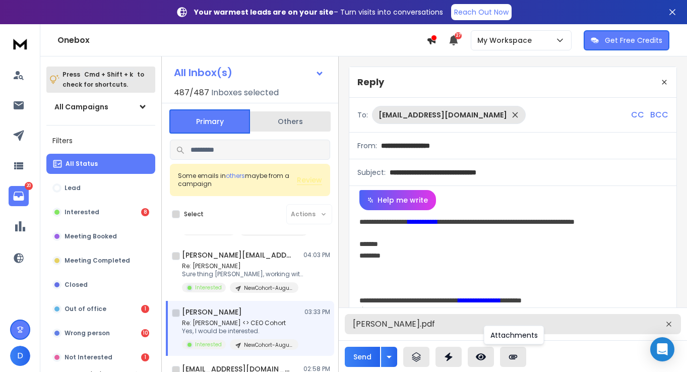
scroll to position [51, 0]
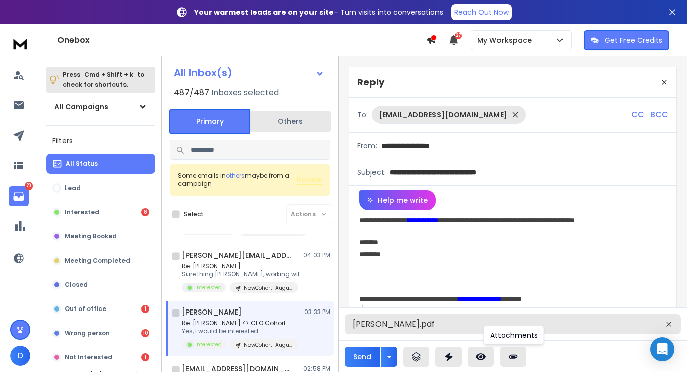
click at [417, 271] on div at bounding box center [510, 265] width 300 height 11
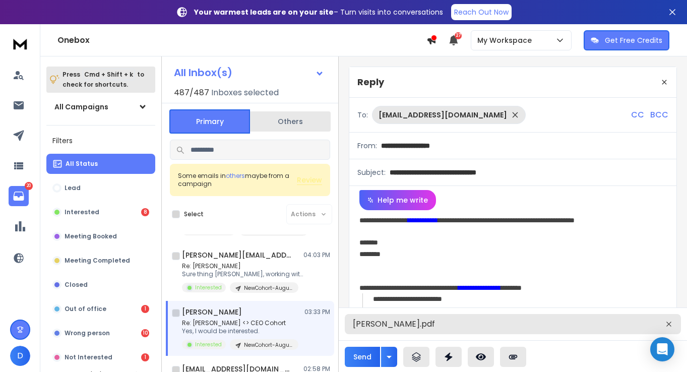
scroll to position [0, 0]
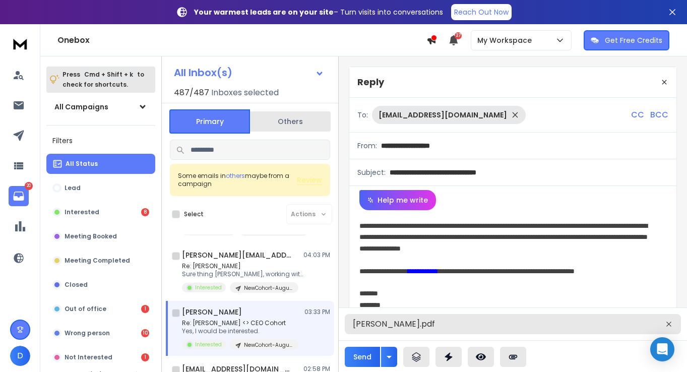
click at [372, 355] on button "Send" at bounding box center [362, 357] width 35 height 20
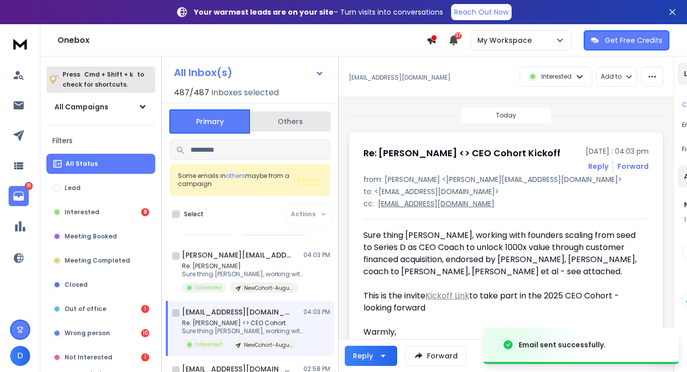
click at [456, 303] on div "This is the invite Kickoff Link to take part in the 2025 CEO Cohort - looking f…" at bounding box center [502, 302] width 277 height 24
click at [454, 296] on link "Kickoff Link" at bounding box center [448, 296] width 44 height 12
click at [307, 122] on button "Others" at bounding box center [290, 121] width 81 height 22
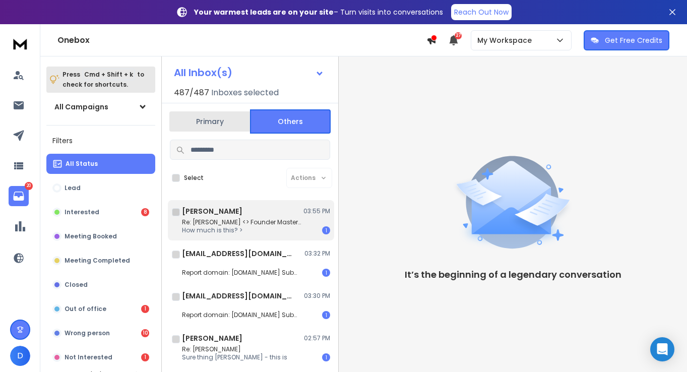
click at [269, 210] on div "[PERSON_NAME] 03:55 PM" at bounding box center [256, 211] width 148 height 10
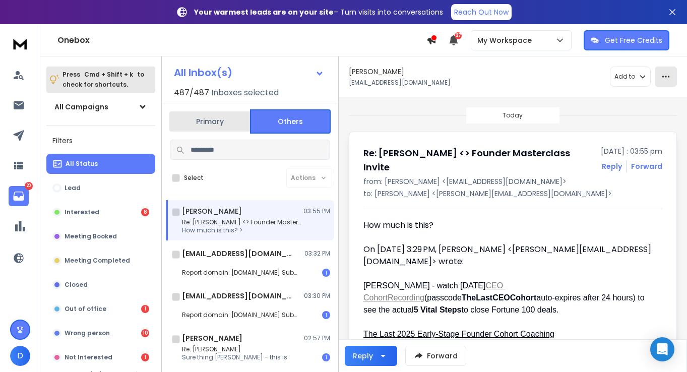
click at [663, 78] on icon "button" at bounding box center [666, 76] width 9 height 9
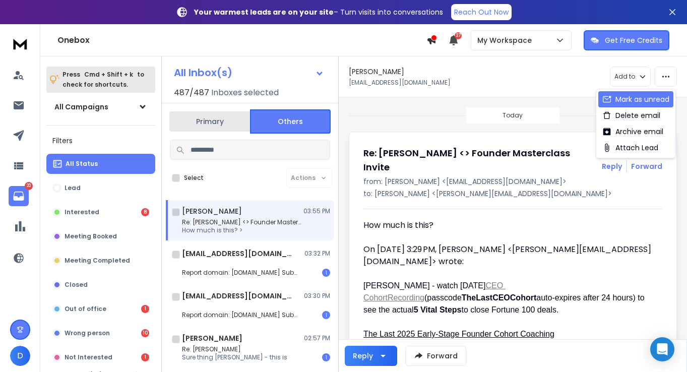
click at [651, 95] on div "Mark as unread" at bounding box center [636, 99] width 67 height 10
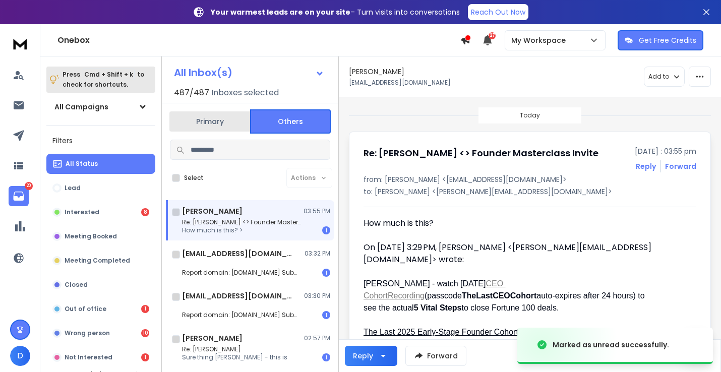
click at [232, 126] on button "Primary" at bounding box center [209, 121] width 81 height 22
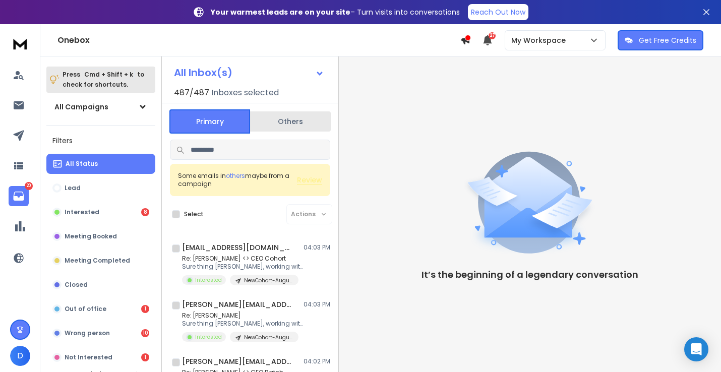
click at [295, 120] on button "Others" at bounding box center [290, 121] width 81 height 22
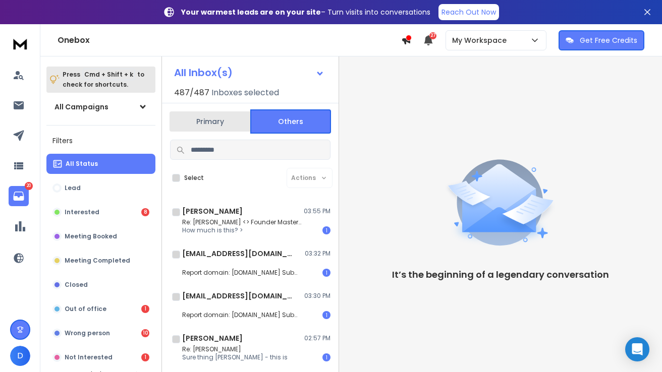
click at [223, 122] on button "Primary" at bounding box center [209, 121] width 81 height 22
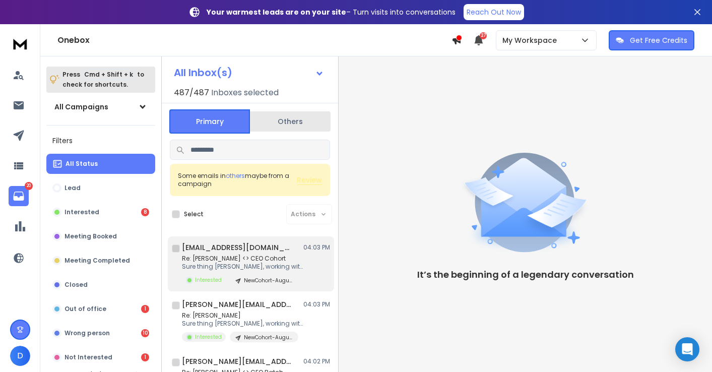
click at [284, 243] on div "[EMAIL_ADDRESS][DOMAIN_NAME] 04:03 PM" at bounding box center [256, 248] width 148 height 10
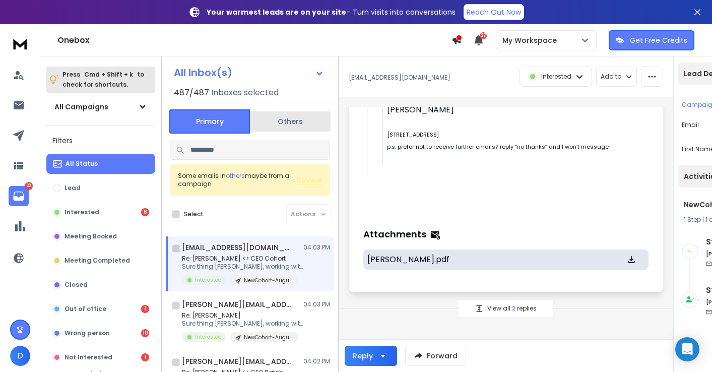
scroll to position [465, 0]
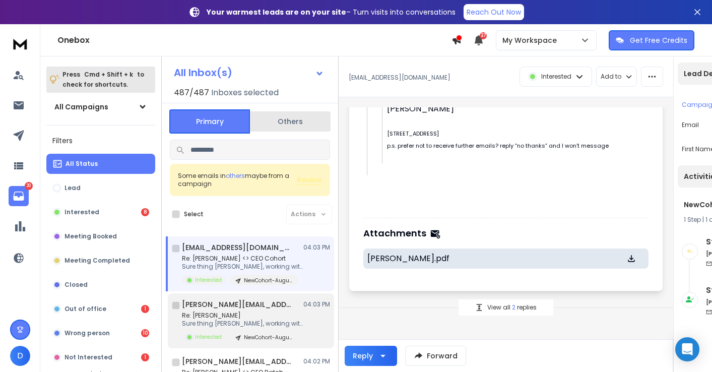
click at [266, 309] on div "[PERSON_NAME][EMAIL_ADDRESS][DOMAIN_NAME] 04:03 PM" at bounding box center [256, 305] width 148 height 10
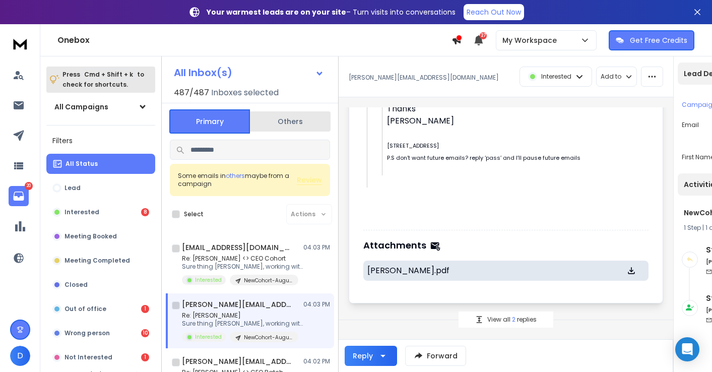
scroll to position [23, 0]
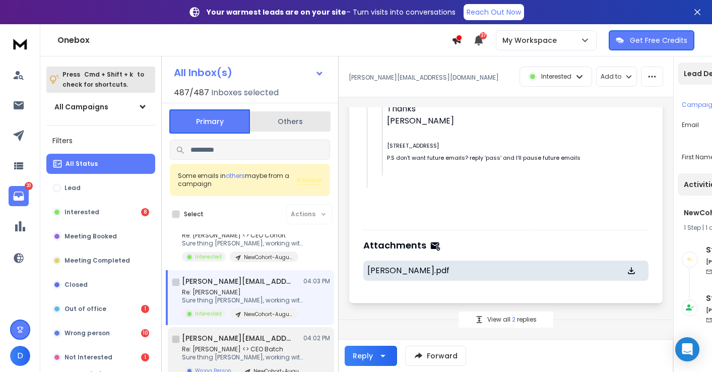
click at [288, 331] on div "[PERSON_NAME][EMAIL_ADDRESS][DOMAIN_NAME] 04:02 PM Re: [PERSON_NAME] <> CEO Bat…" at bounding box center [251, 354] width 166 height 55
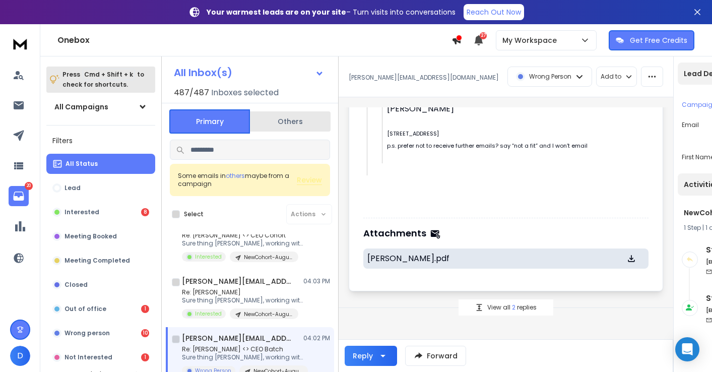
scroll to position [93, 0]
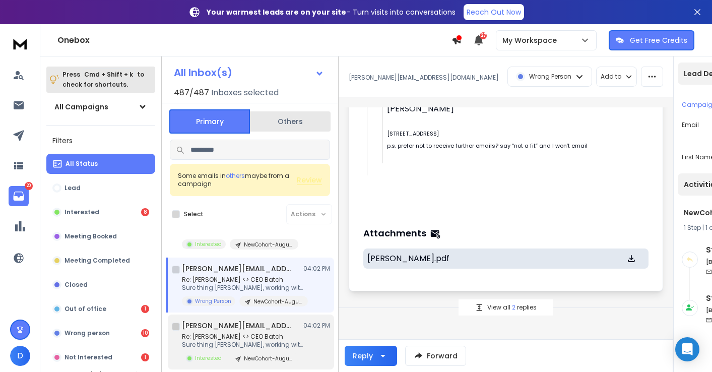
click at [287, 321] on div "[PERSON_NAME][EMAIL_ADDRESS][PERSON_NAME][DOMAIN_NAME] 04:02 PM" at bounding box center [256, 326] width 148 height 10
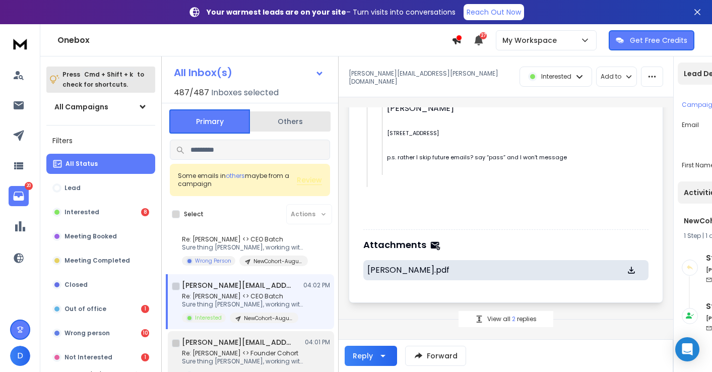
scroll to position [139, 0]
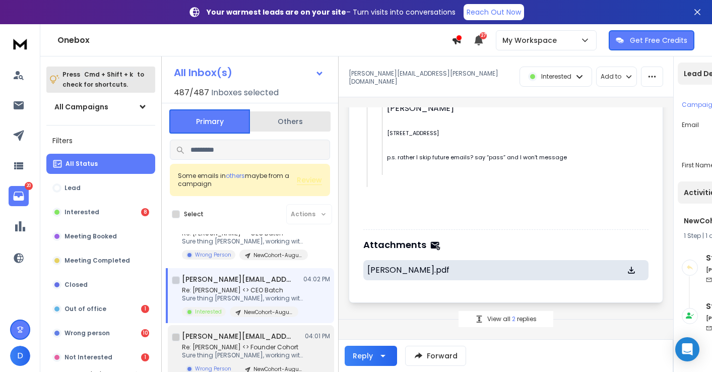
click at [266, 331] on h1 "[PERSON_NAME][EMAIL_ADDRESS][PERSON_NAME][DOMAIN_NAME]" at bounding box center [237, 336] width 111 height 10
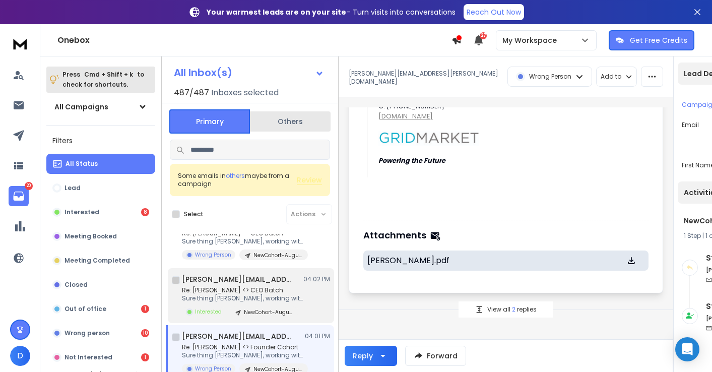
scroll to position [209, 0]
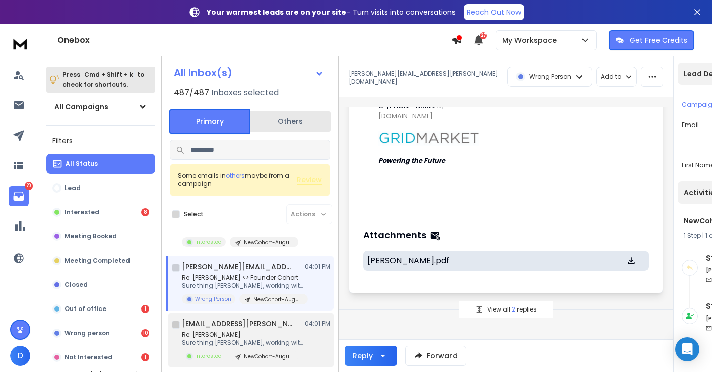
click at [288, 313] on div "[EMAIL_ADDRESS][PERSON_NAME][DOMAIN_NAME] 04:01 PM Re: [PERSON_NAME] thing [PER…" at bounding box center [251, 340] width 166 height 55
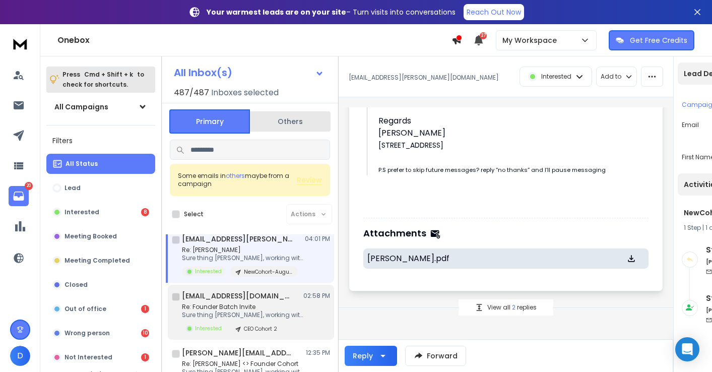
scroll to position [302, 0]
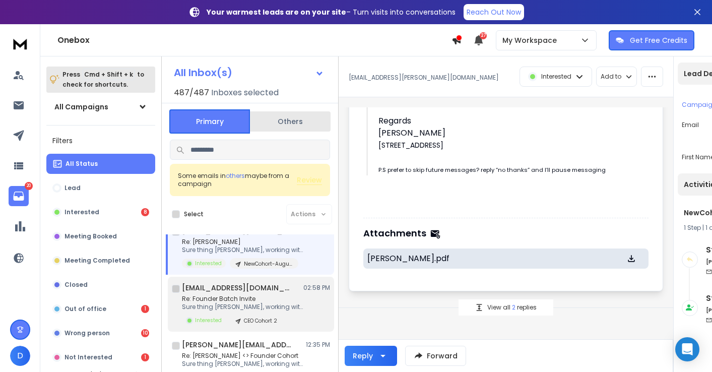
click at [295, 295] on div "Re: Founder Batch Invite Sure thing [PERSON_NAME], working with Interested CEO …" at bounding box center [256, 310] width 148 height 31
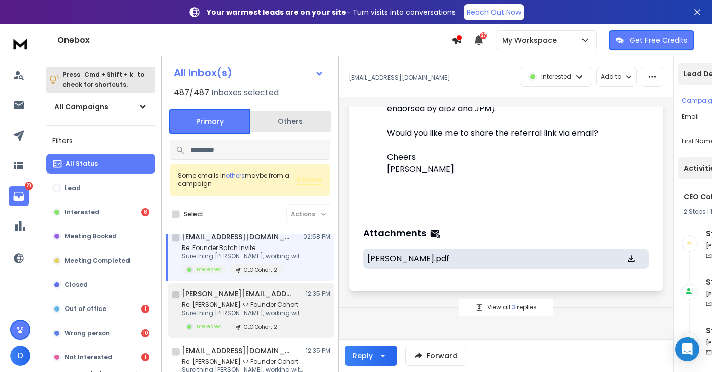
scroll to position [371, 0]
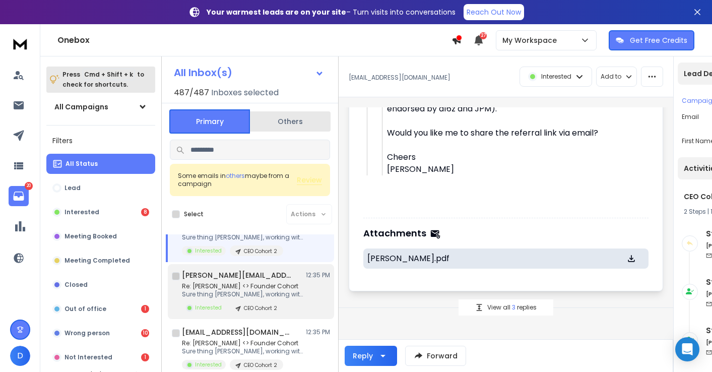
click at [298, 272] on div "[PERSON_NAME][EMAIL_ADDRESS][DOMAIN_NAME] 12:35 PM" at bounding box center [256, 275] width 148 height 10
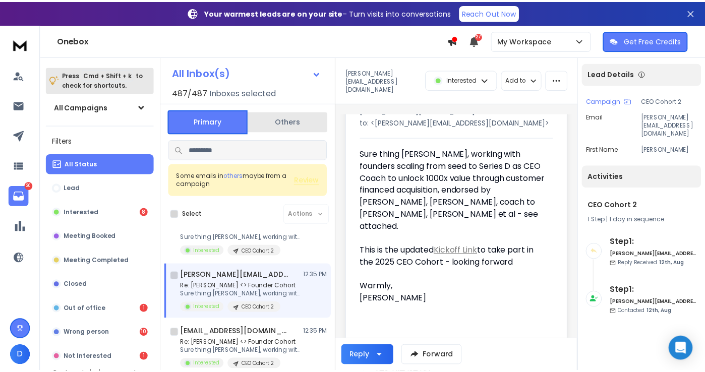
scroll to position [0, 0]
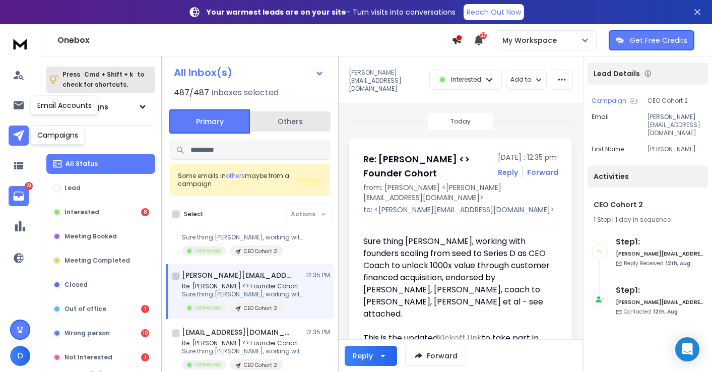
click at [24, 126] on link at bounding box center [19, 136] width 20 height 20
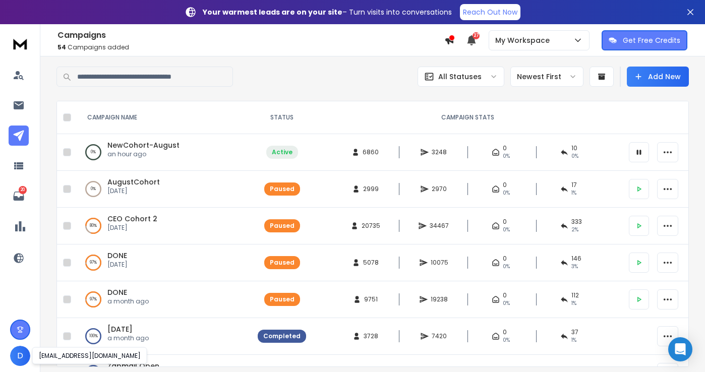
click at [25, 361] on span "D" at bounding box center [20, 356] width 20 height 20
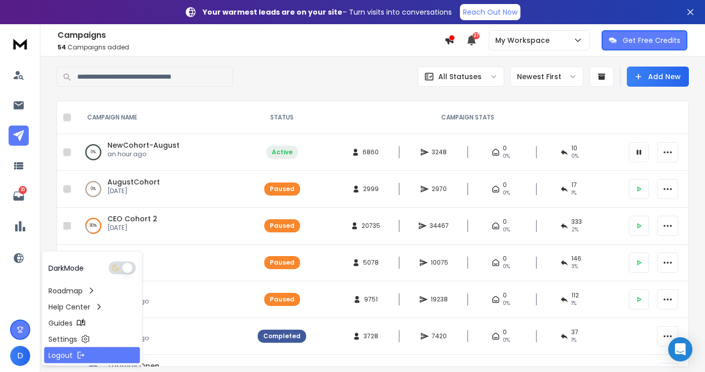
click at [70, 355] on p "Logout" at bounding box center [60, 355] width 24 height 10
